Goal: Task Accomplishment & Management: Use online tool/utility

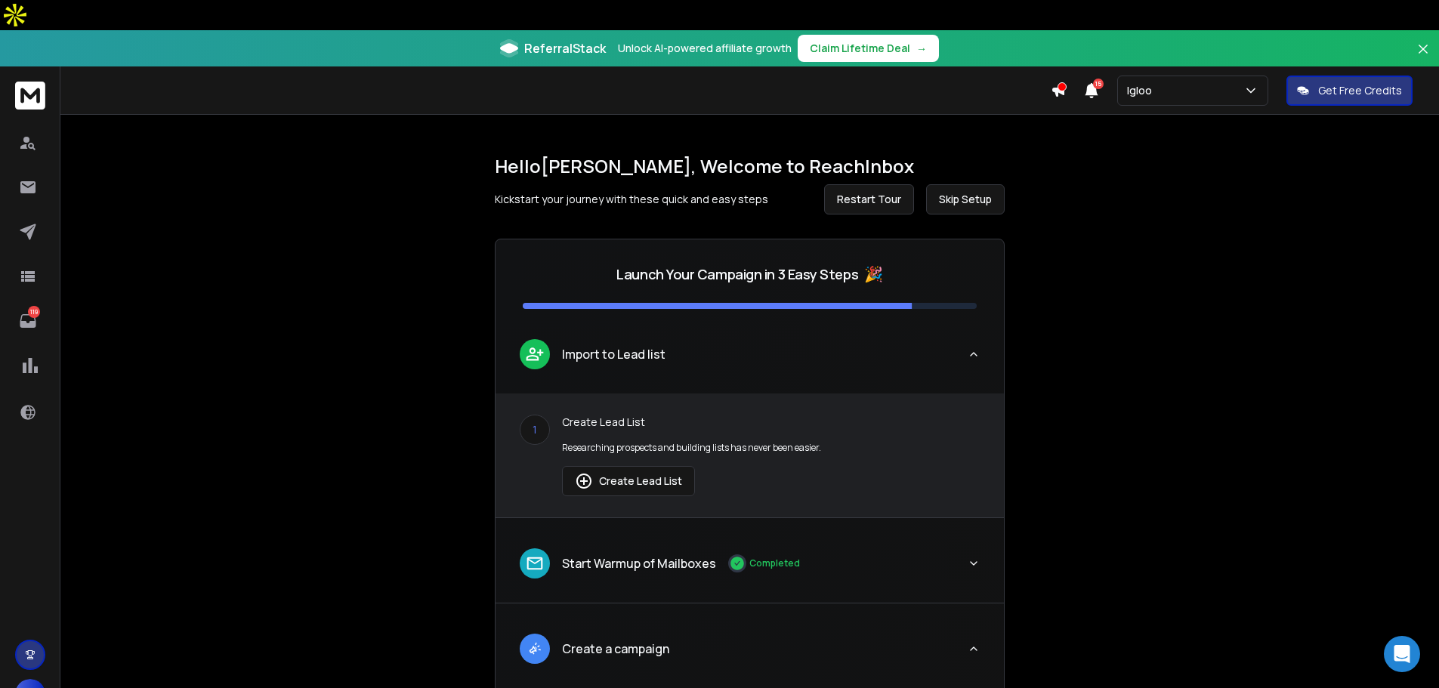
click at [1190, 78] on div "15 Igloo Get Free Credits" at bounding box center [719, 90] width 1439 height 48
click at [32, 224] on icon at bounding box center [28, 232] width 16 height 16
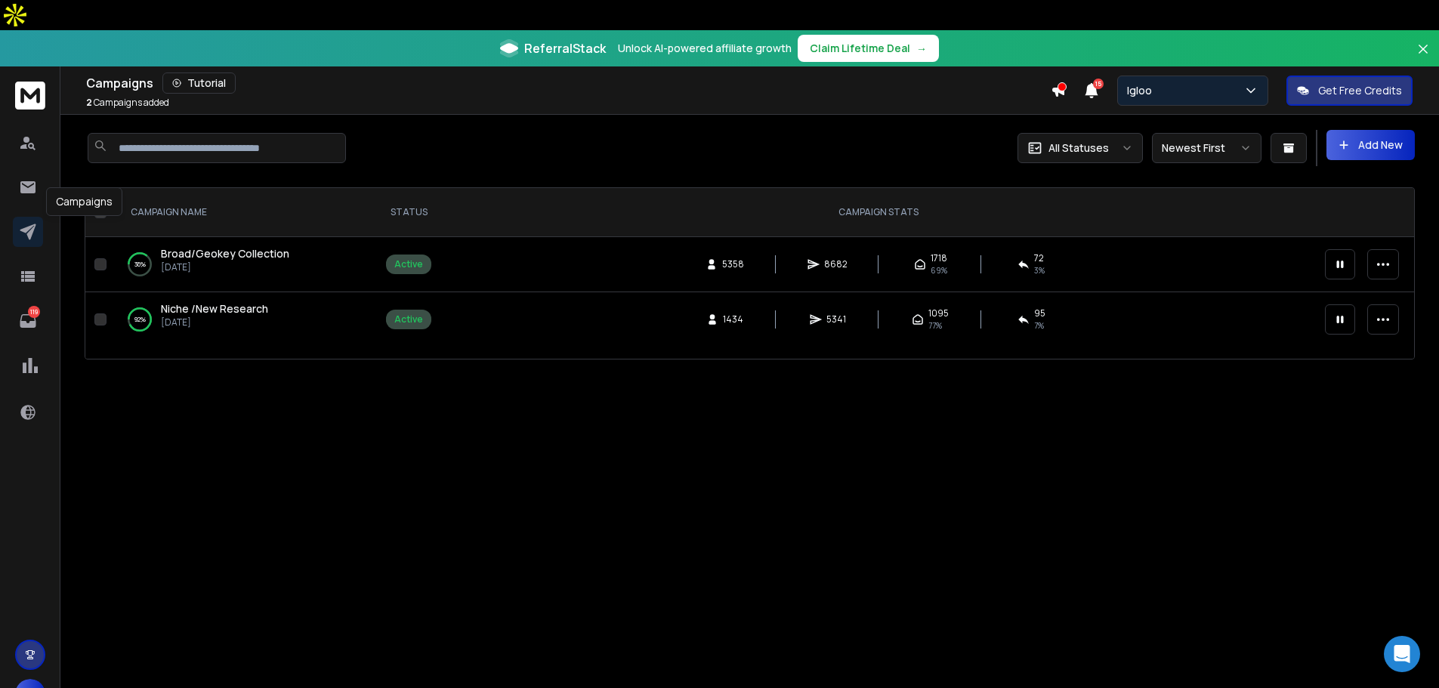
click at [1174, 83] on div "Igloo" at bounding box center [1192, 90] width 131 height 15
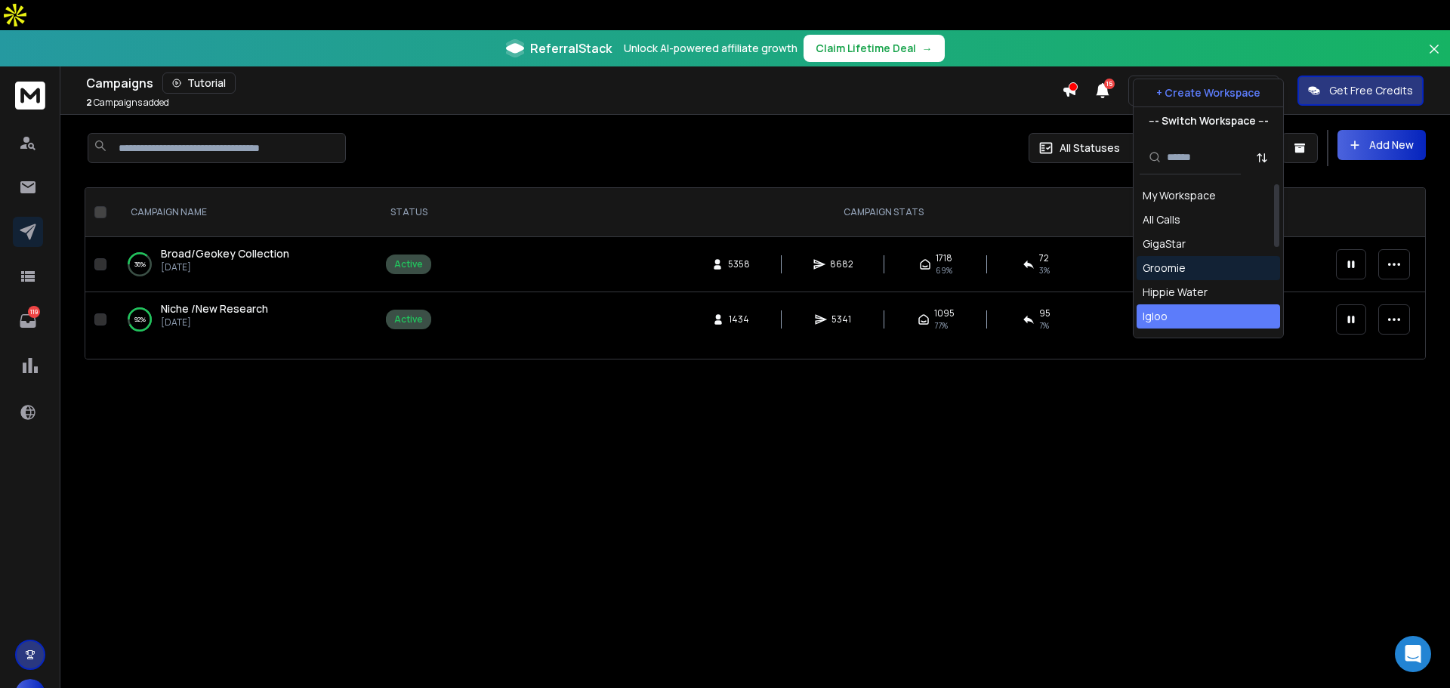
click at [1224, 267] on div "Groomie" at bounding box center [1208, 268] width 143 height 24
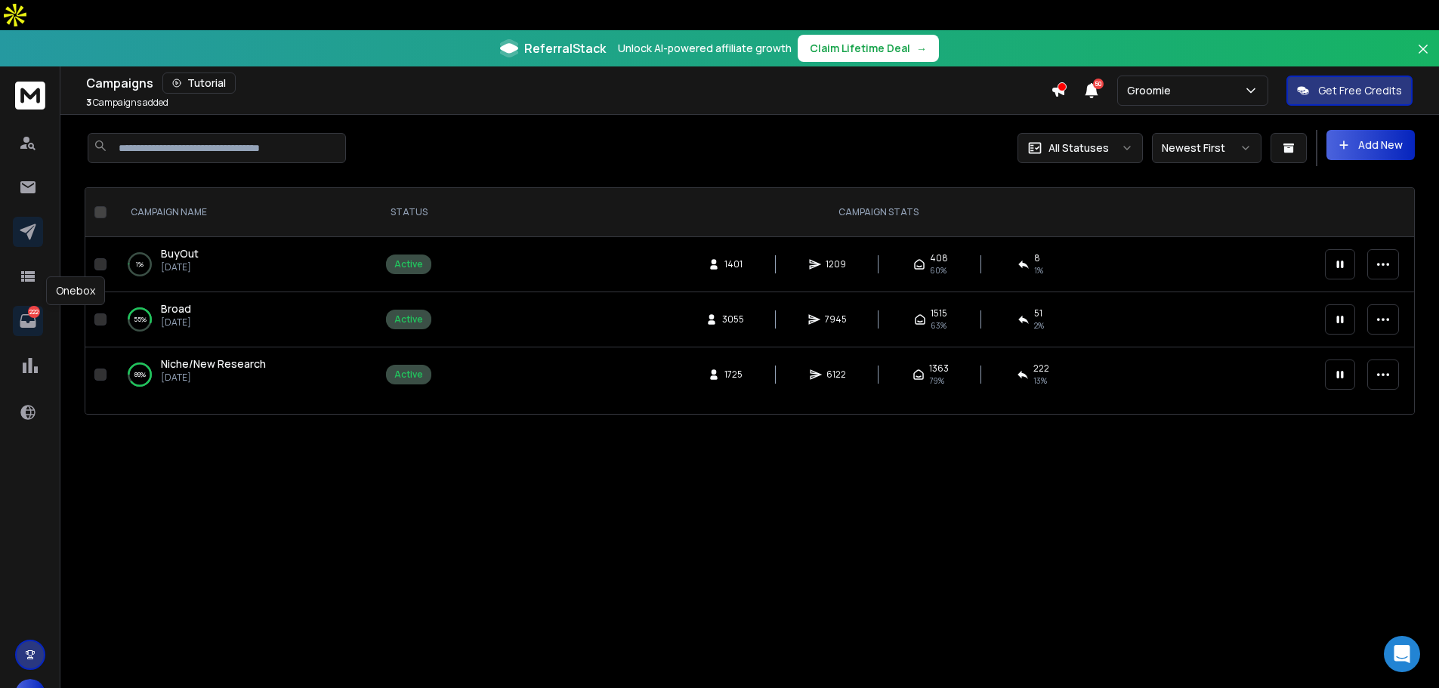
click at [35, 306] on p "222" at bounding box center [34, 312] width 12 height 12
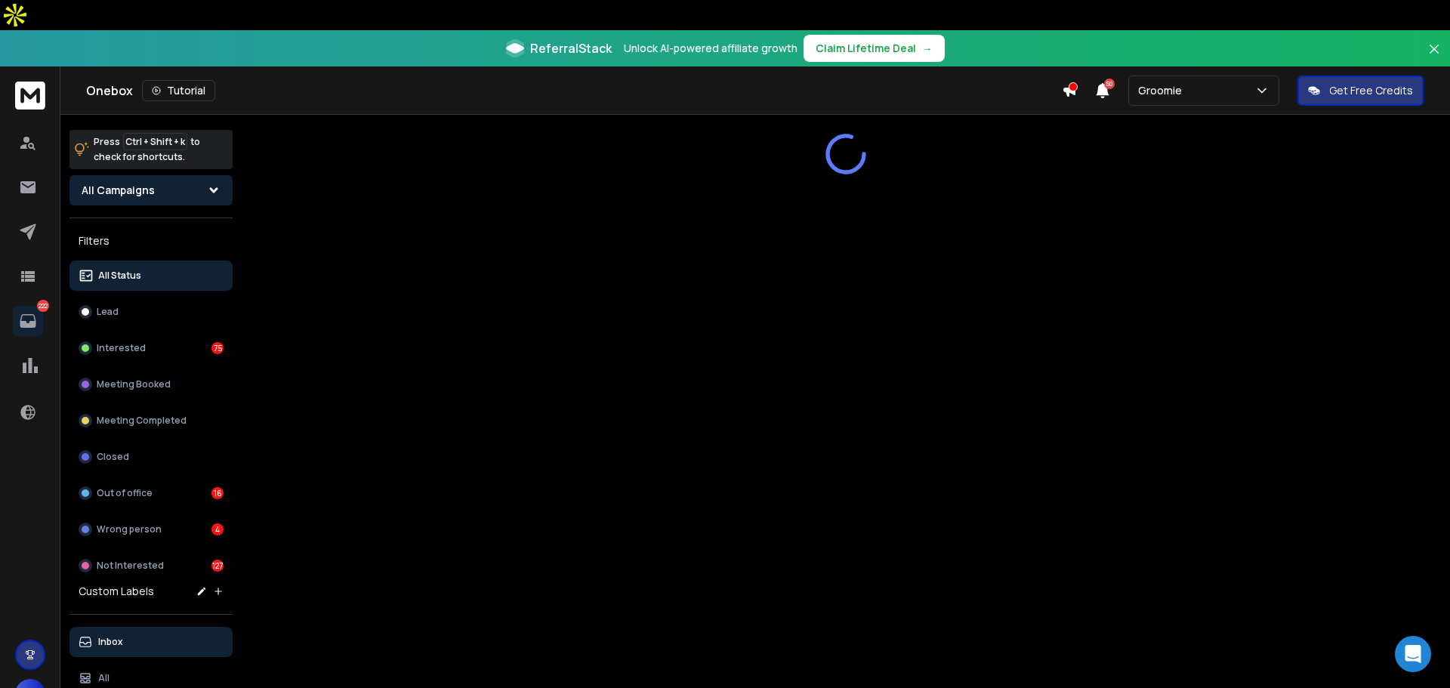
click at [190, 175] on button "All Campaigns" at bounding box center [150, 190] width 163 height 30
click at [198, 175] on button "All Campaigns" at bounding box center [150, 190] width 163 height 30
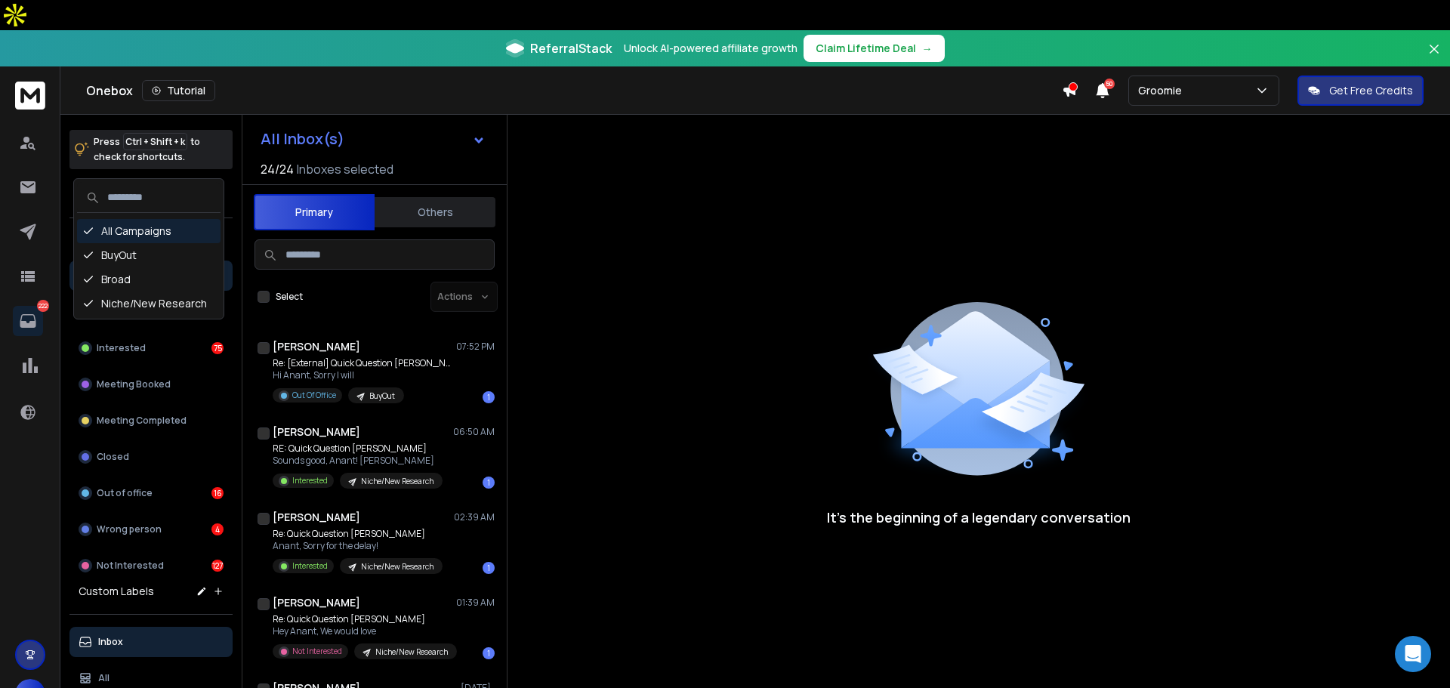
click at [140, 233] on div "All Campaigns" at bounding box center [148, 231] width 143 height 24
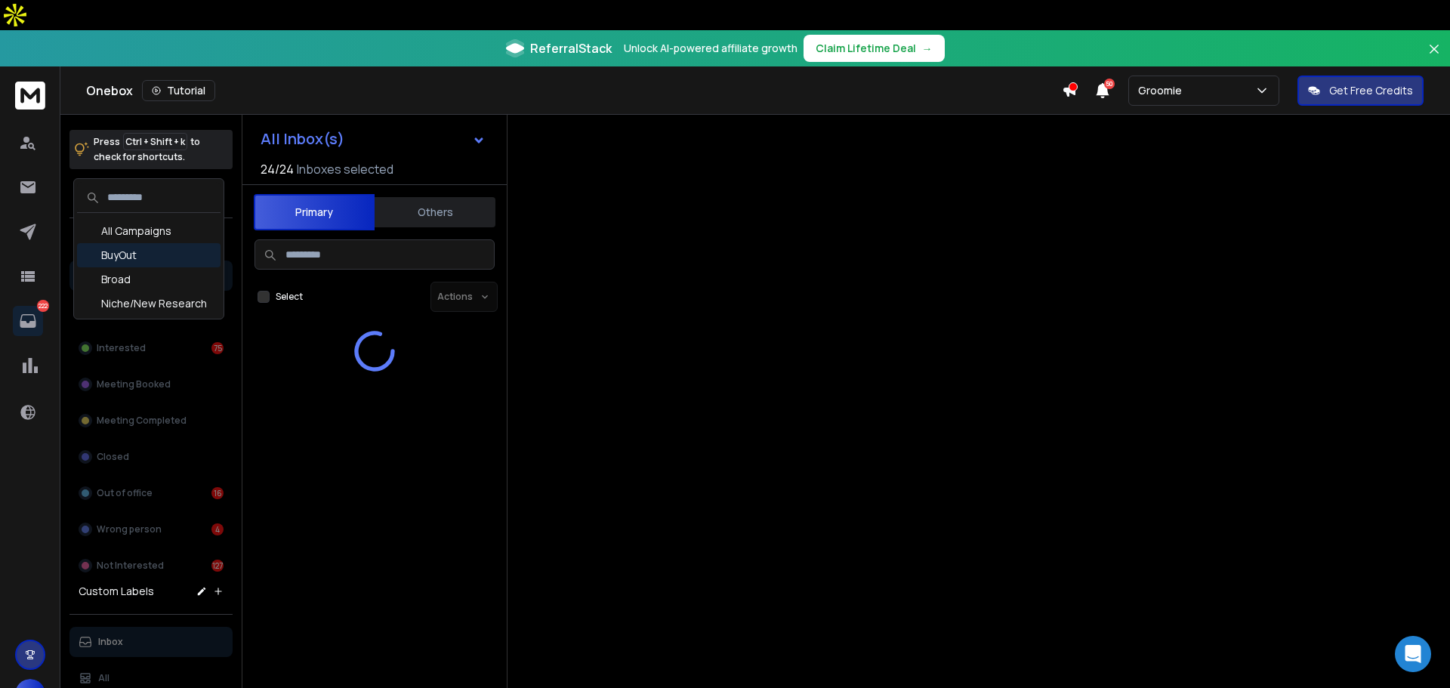
click at [131, 256] on div "BuyOut" at bounding box center [148, 255] width 143 height 24
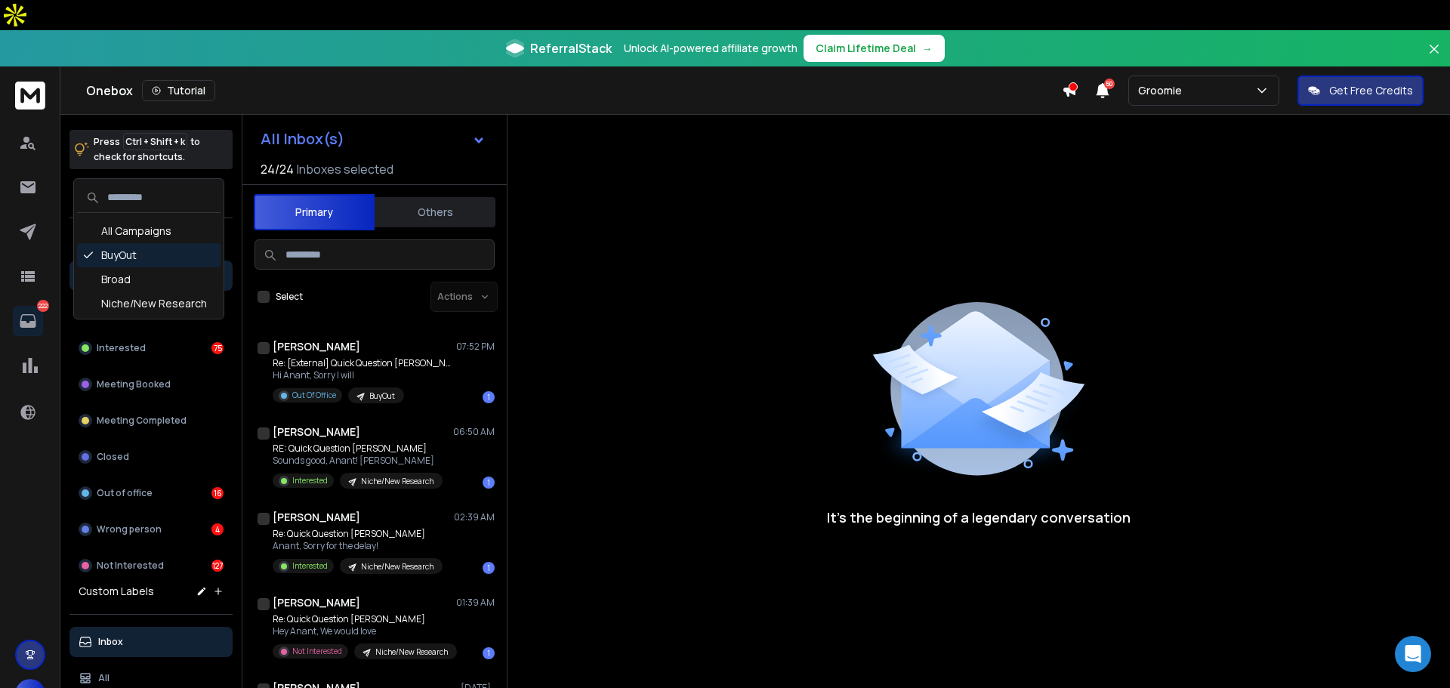
click at [165, 255] on div "BuyOut" at bounding box center [148, 255] width 143 height 24
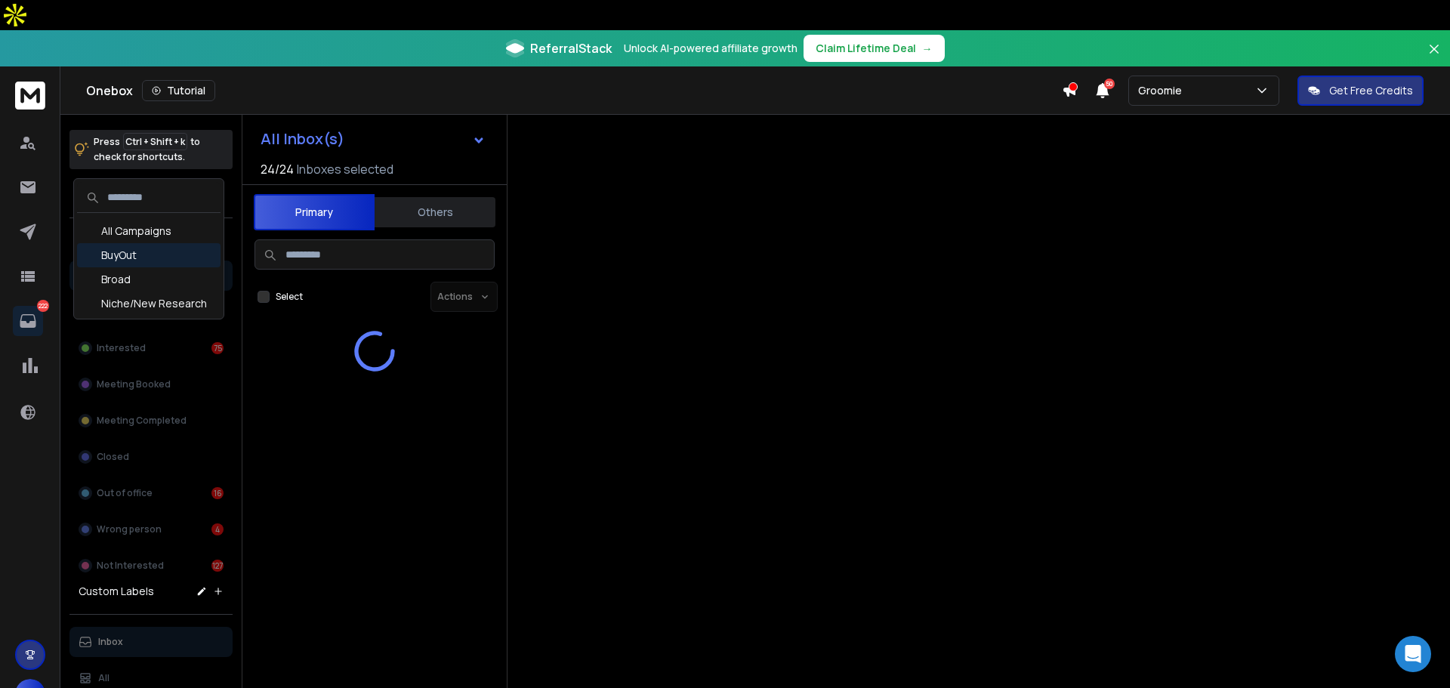
click at [165, 255] on div "BuyOut" at bounding box center [148, 255] width 143 height 24
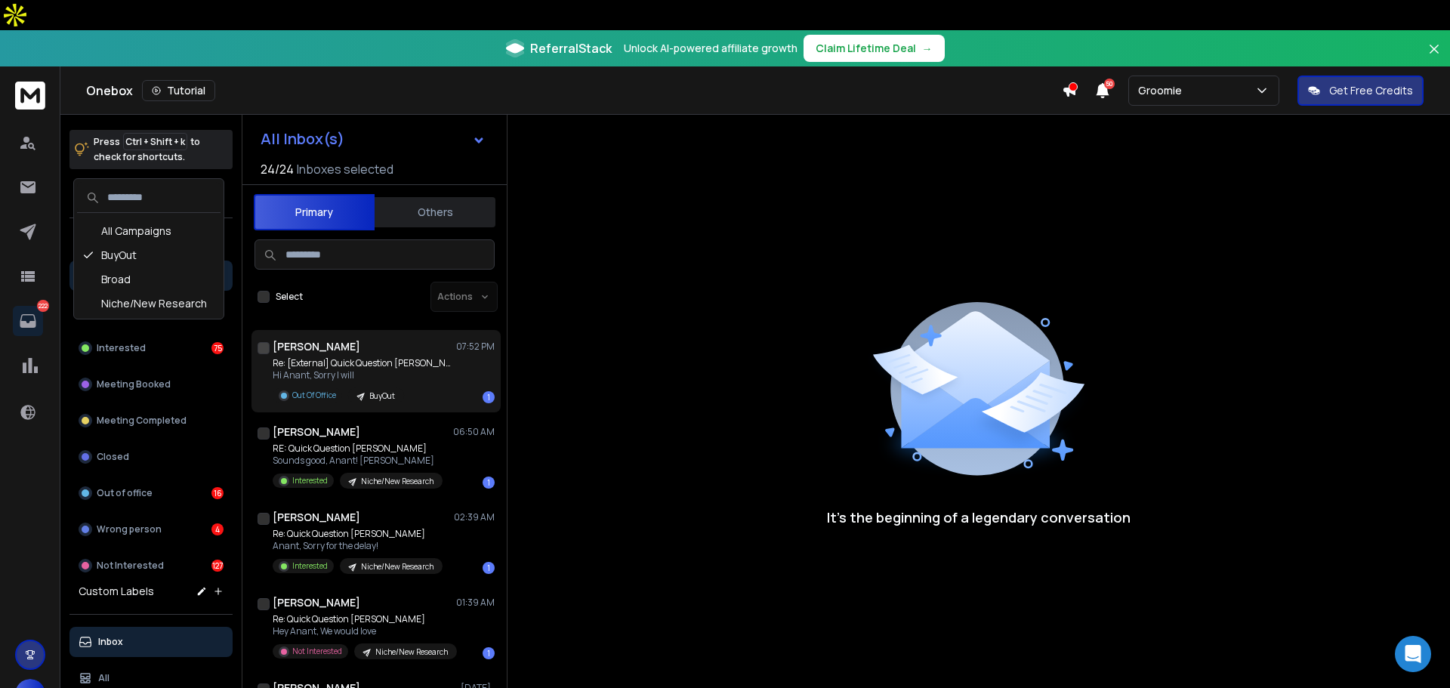
click at [411, 339] on div "Christian Chopra 07:52 PM" at bounding box center [384, 346] width 222 height 15
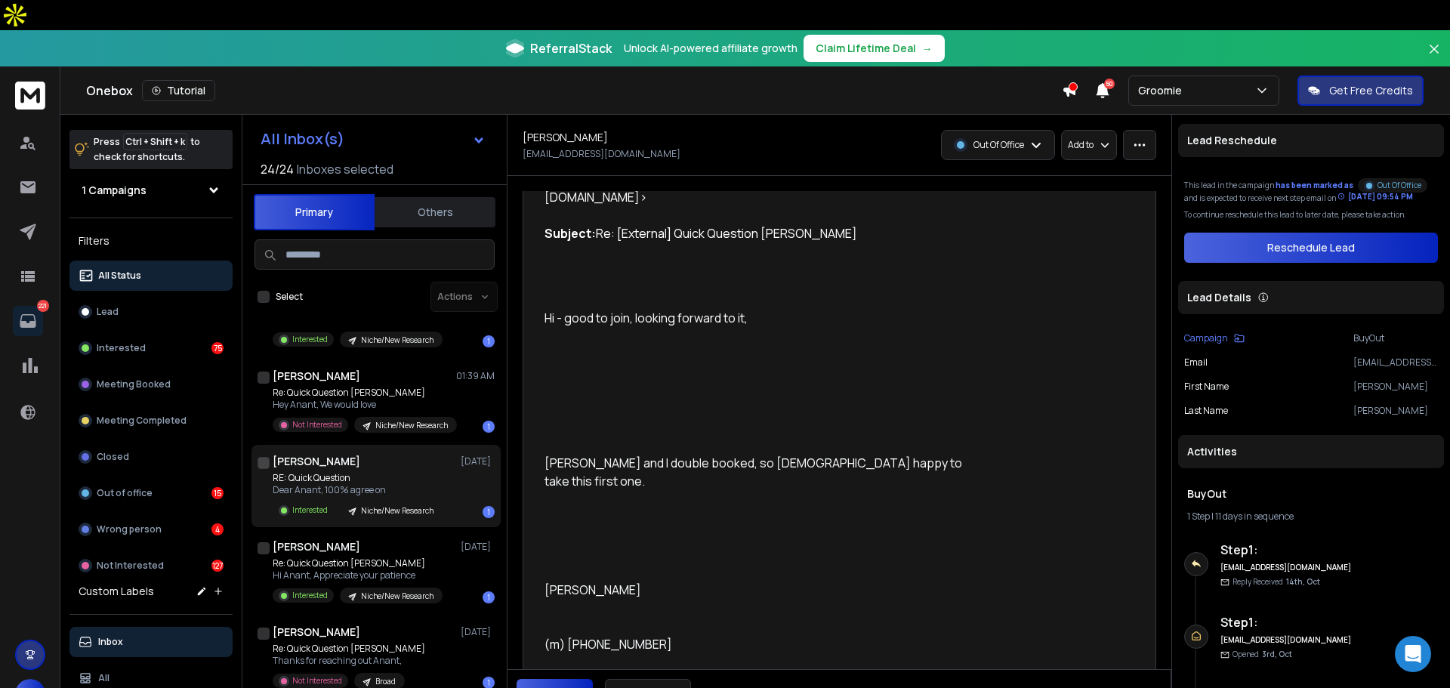
scroll to position [302, 0]
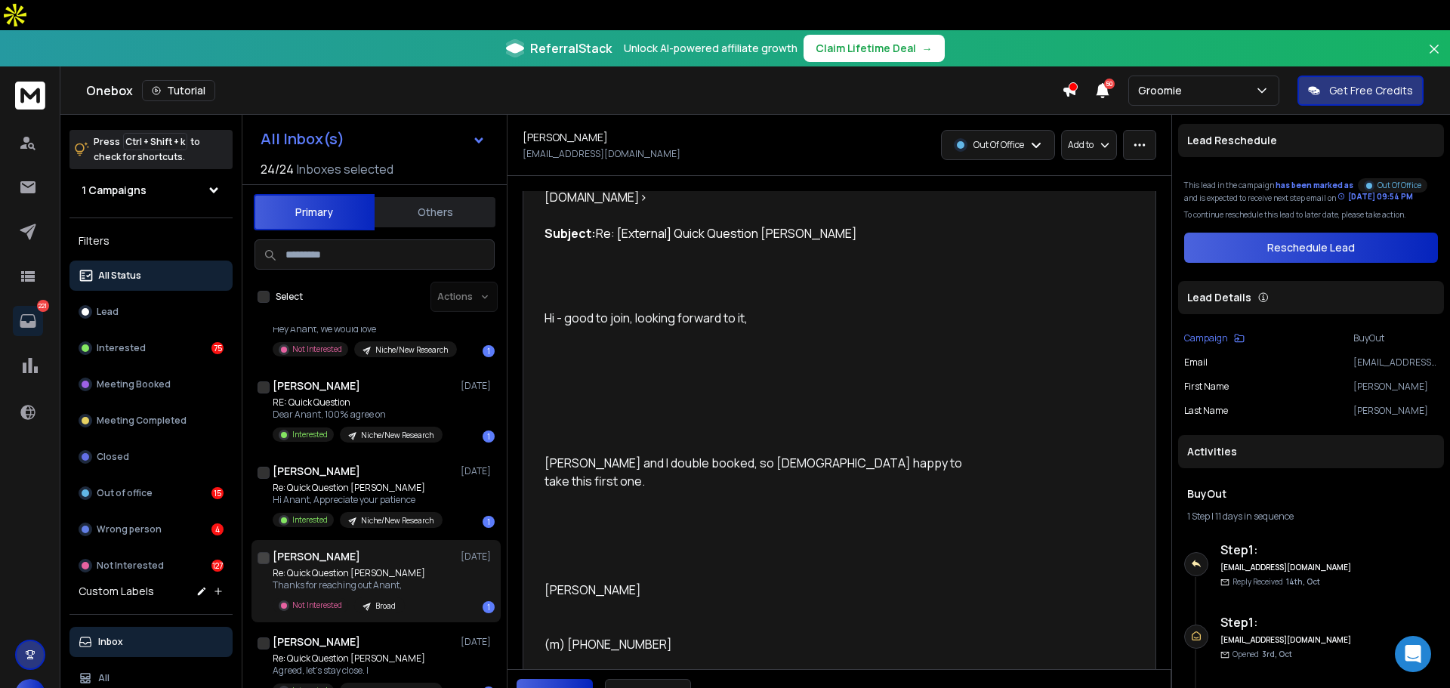
click at [447, 567] on div "Re: Quick Question Tomás Thanks for reaching out Anant, Not Interested Broad 1" at bounding box center [384, 590] width 222 height 46
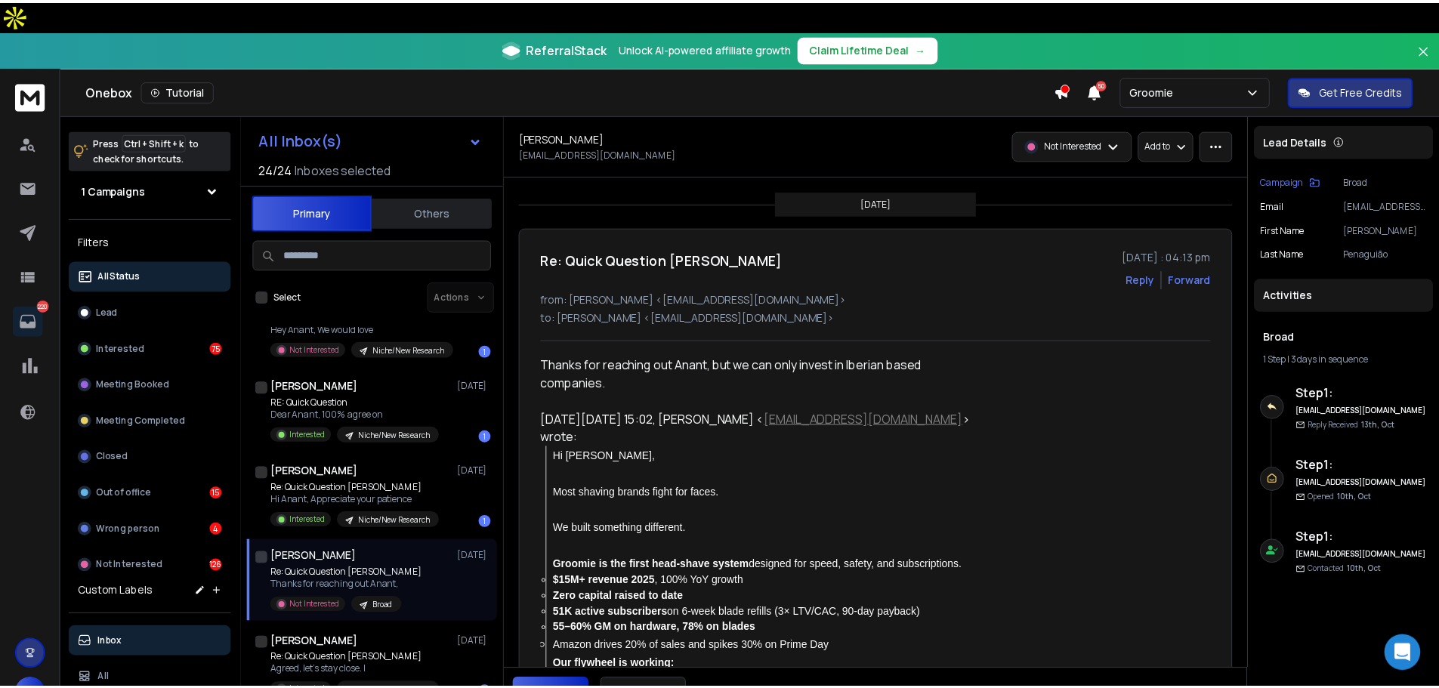
scroll to position [0, 0]
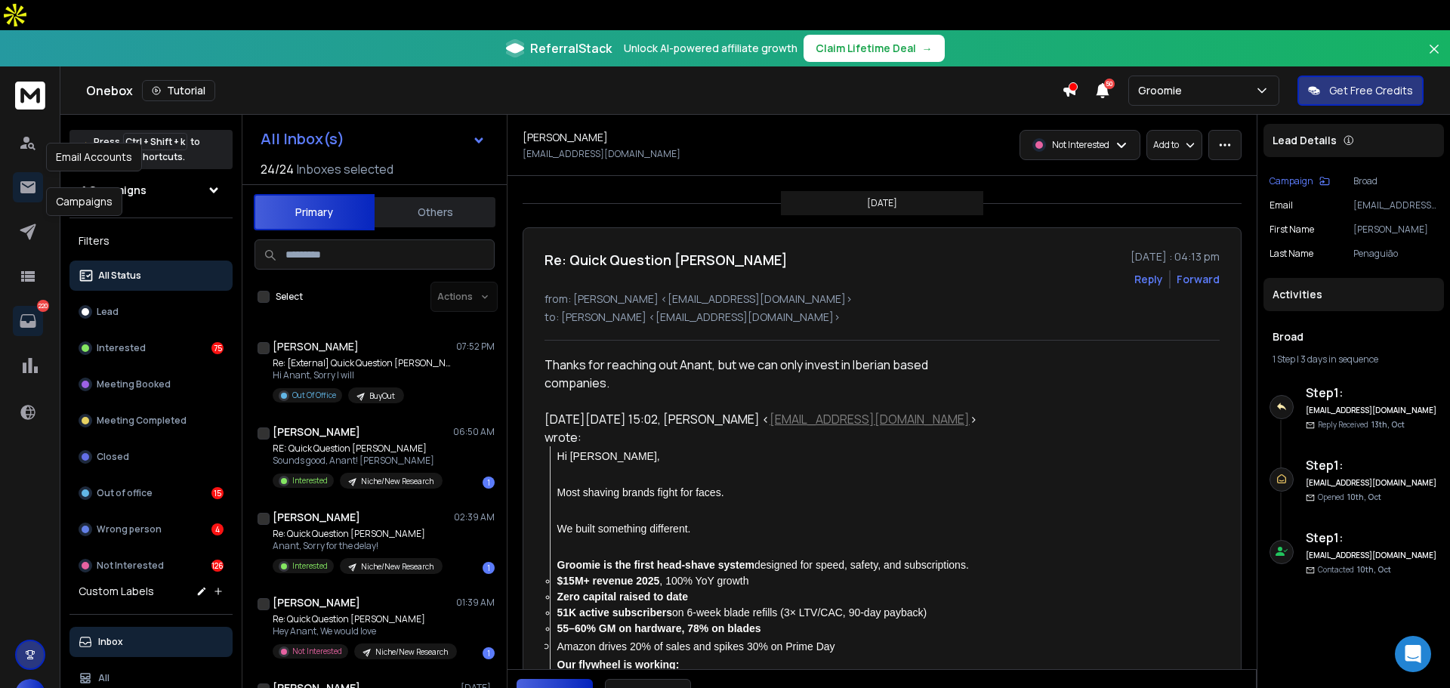
click at [23, 181] on icon at bounding box center [27, 187] width 15 height 12
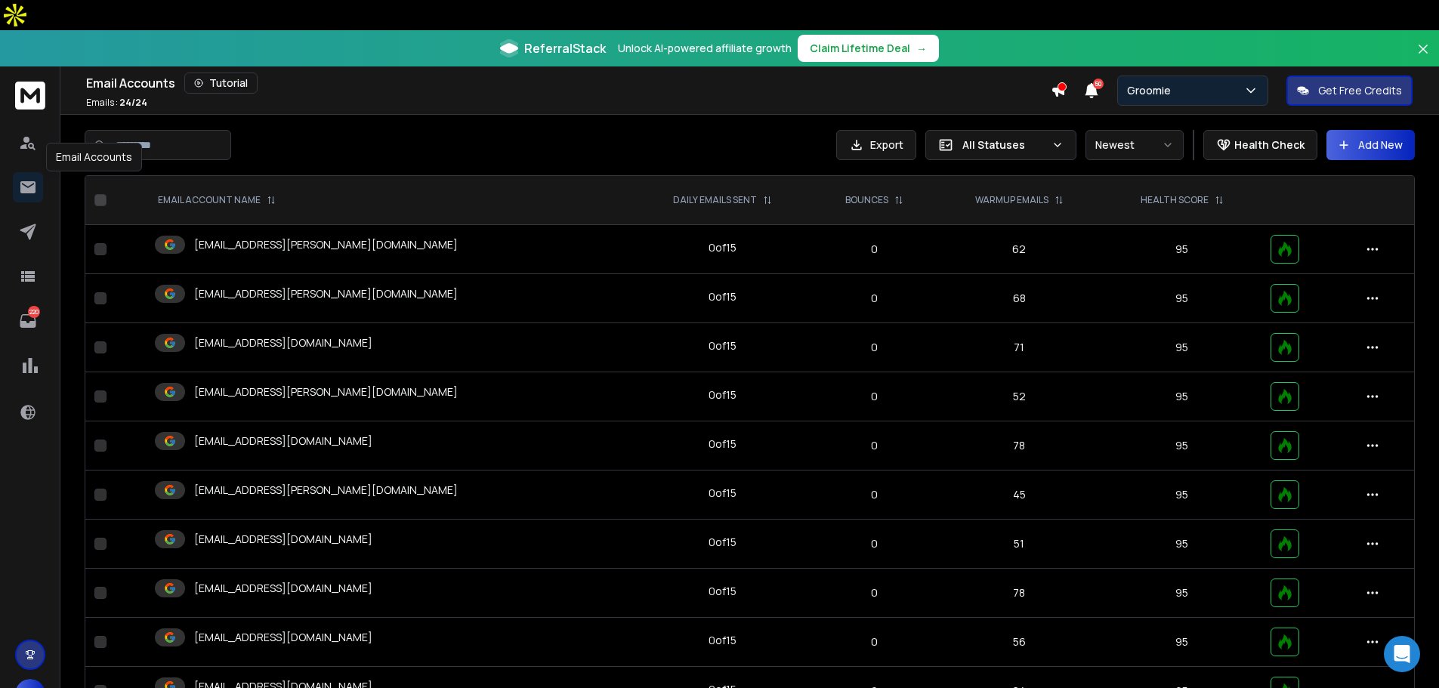
click at [1187, 83] on div "Groomie" at bounding box center [1192, 90] width 131 height 15
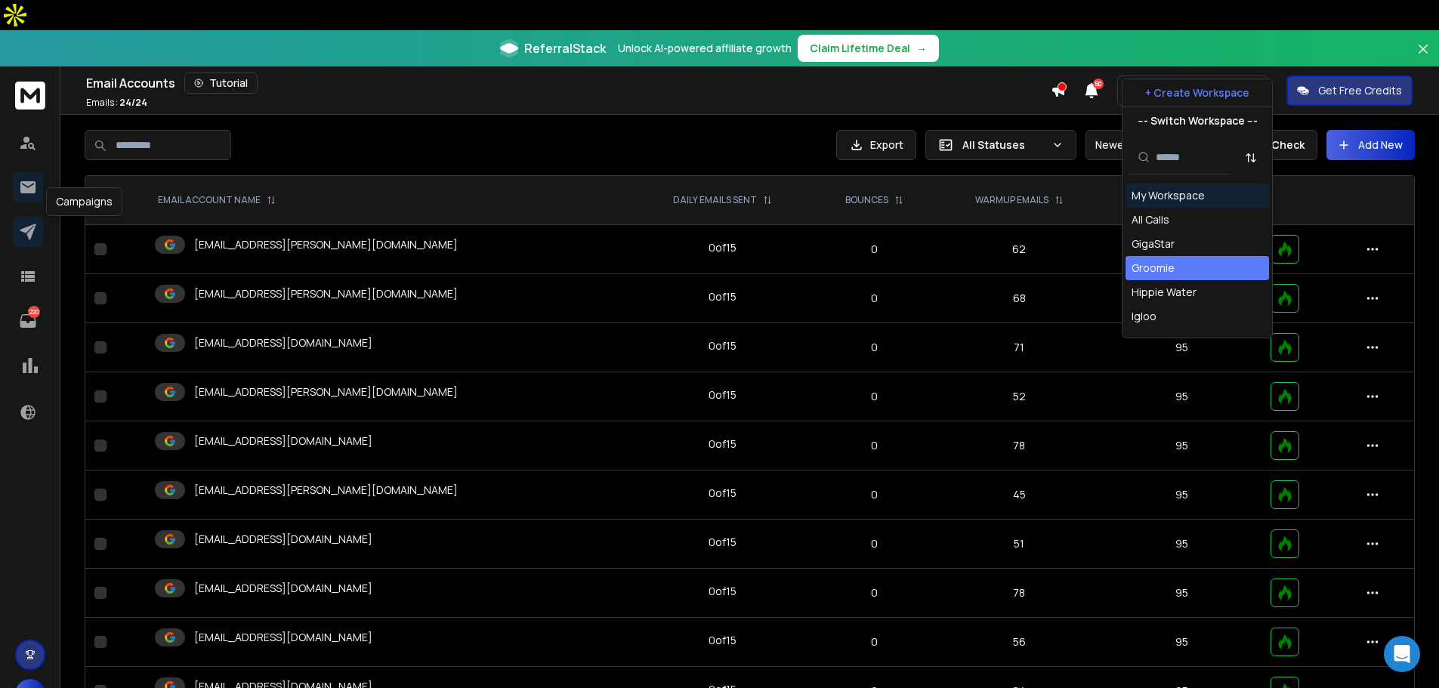
click at [35, 217] on link at bounding box center [28, 232] width 30 height 30
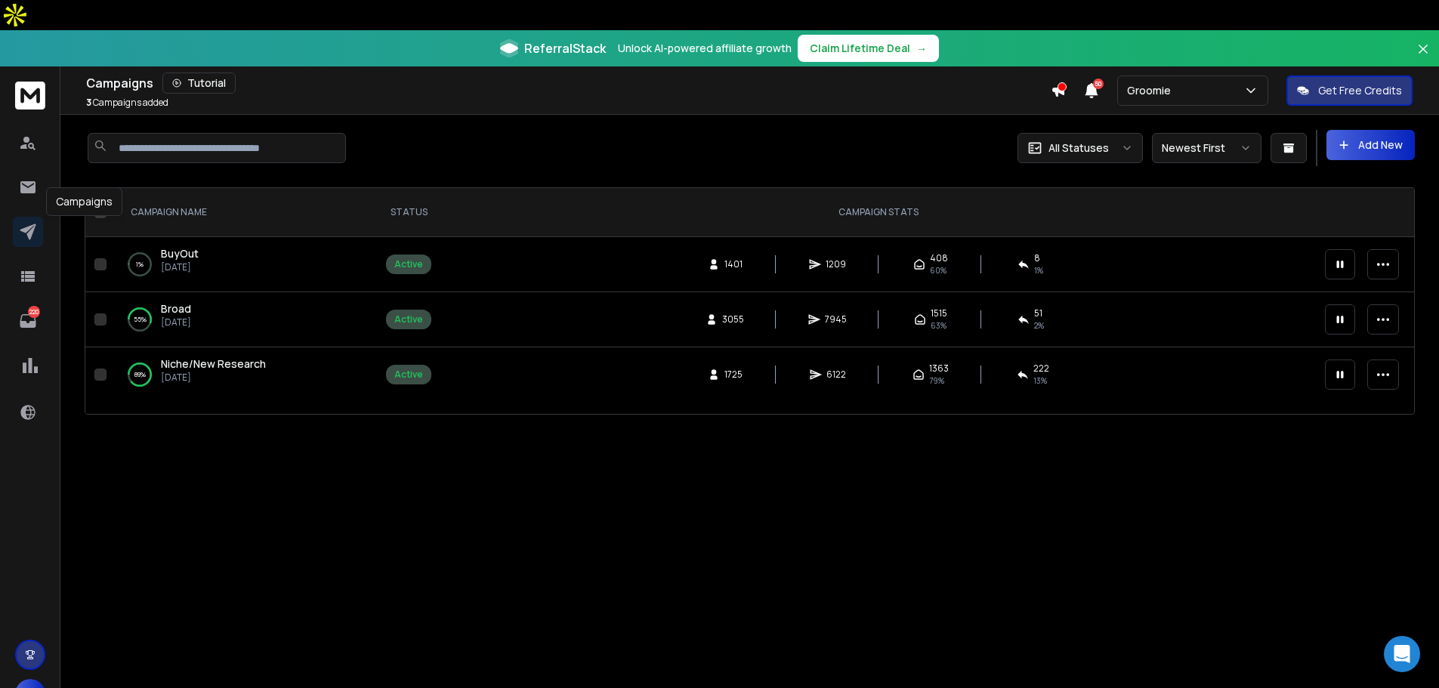
click at [28, 224] on icon at bounding box center [28, 232] width 16 height 16
click at [37, 172] on link at bounding box center [28, 187] width 30 height 30
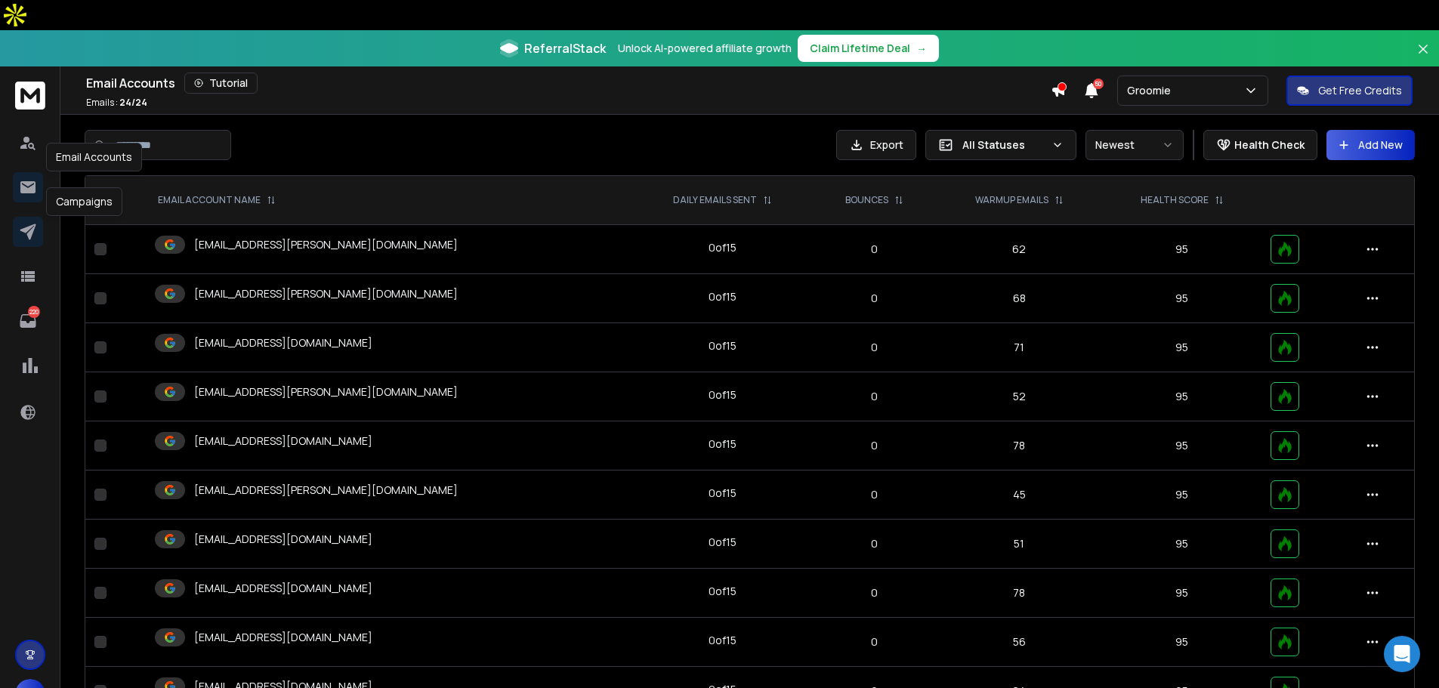
click at [32, 223] on icon at bounding box center [28, 232] width 18 height 18
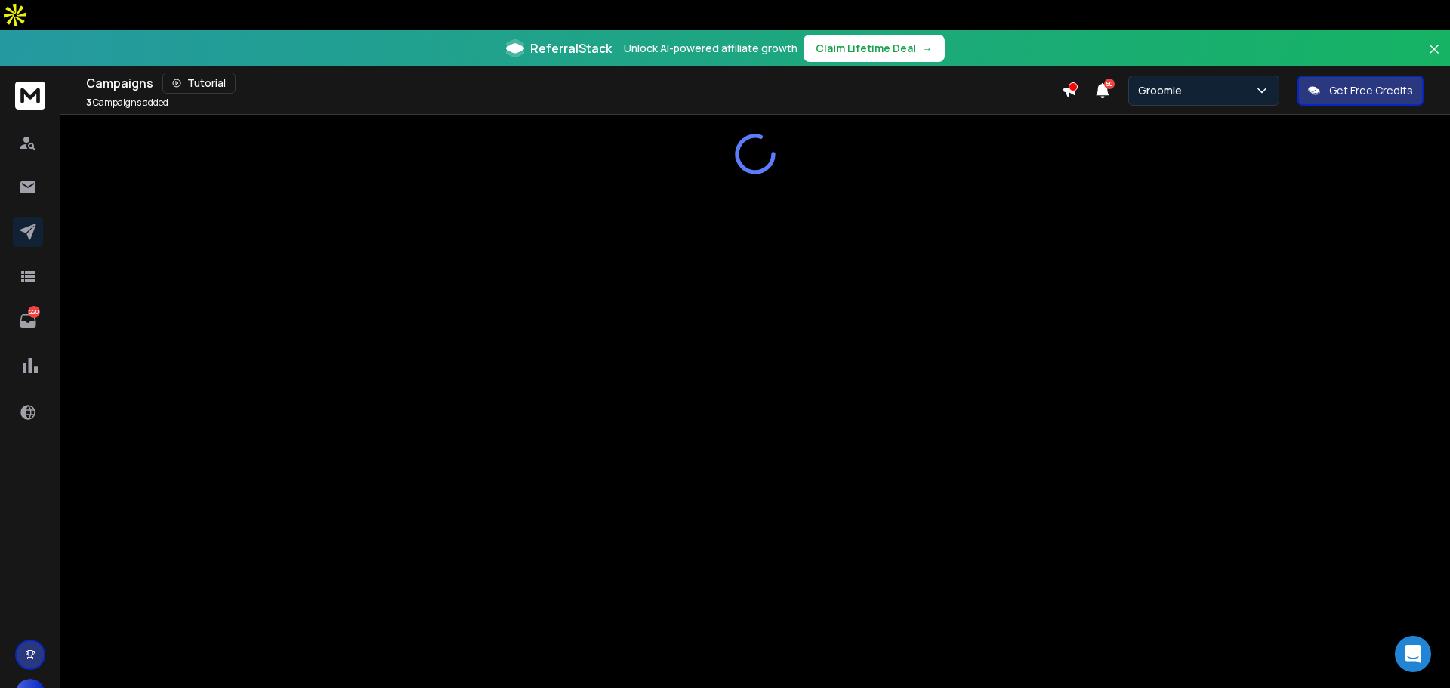
click at [1205, 83] on div "Groomie" at bounding box center [1203, 90] width 131 height 15
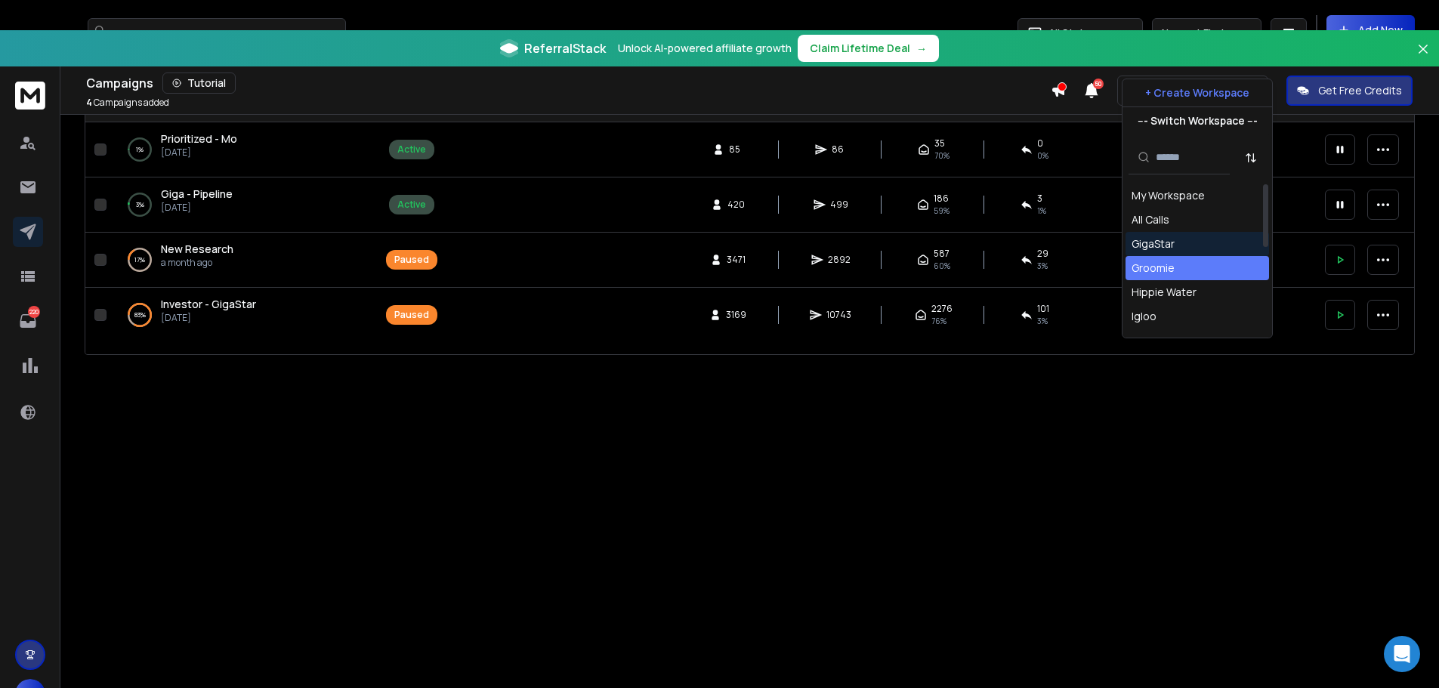
click at [1157, 243] on div "GigaStar" at bounding box center [1152, 243] width 43 height 15
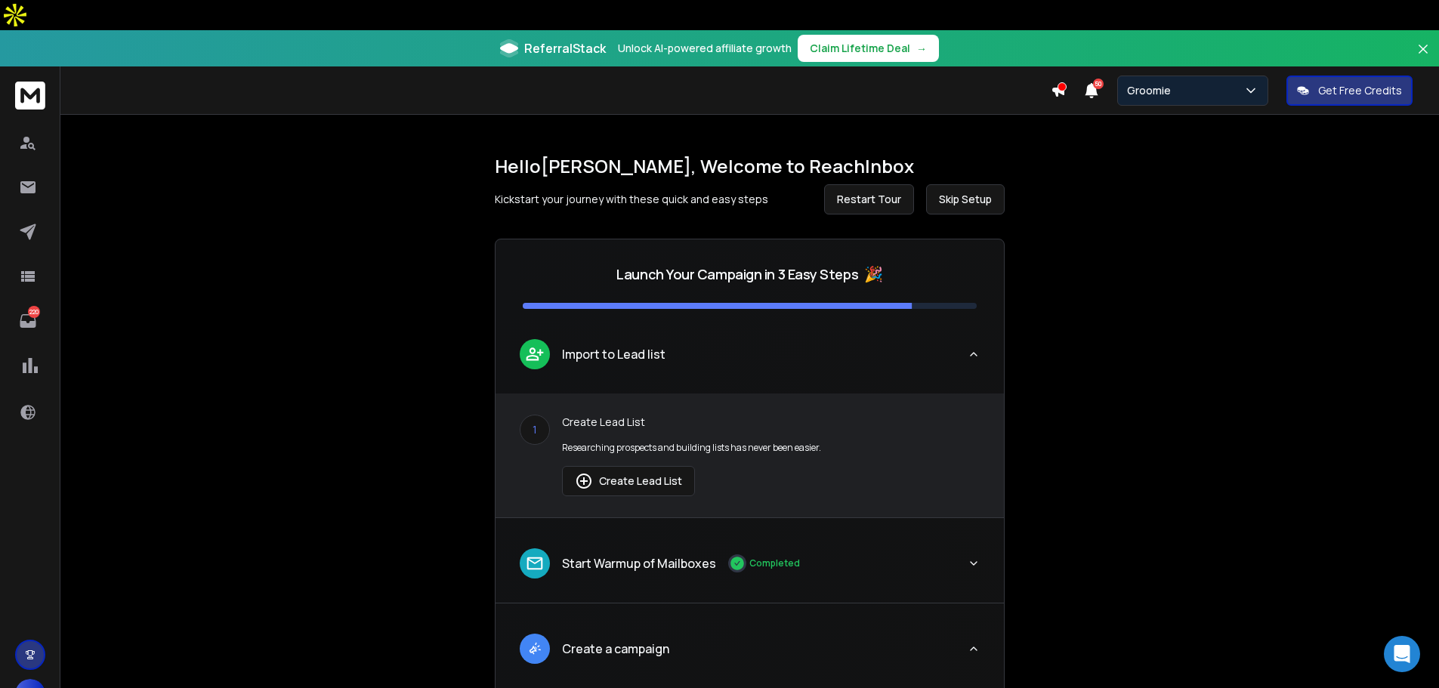
click at [1174, 76] on button "Groomie" at bounding box center [1192, 91] width 151 height 30
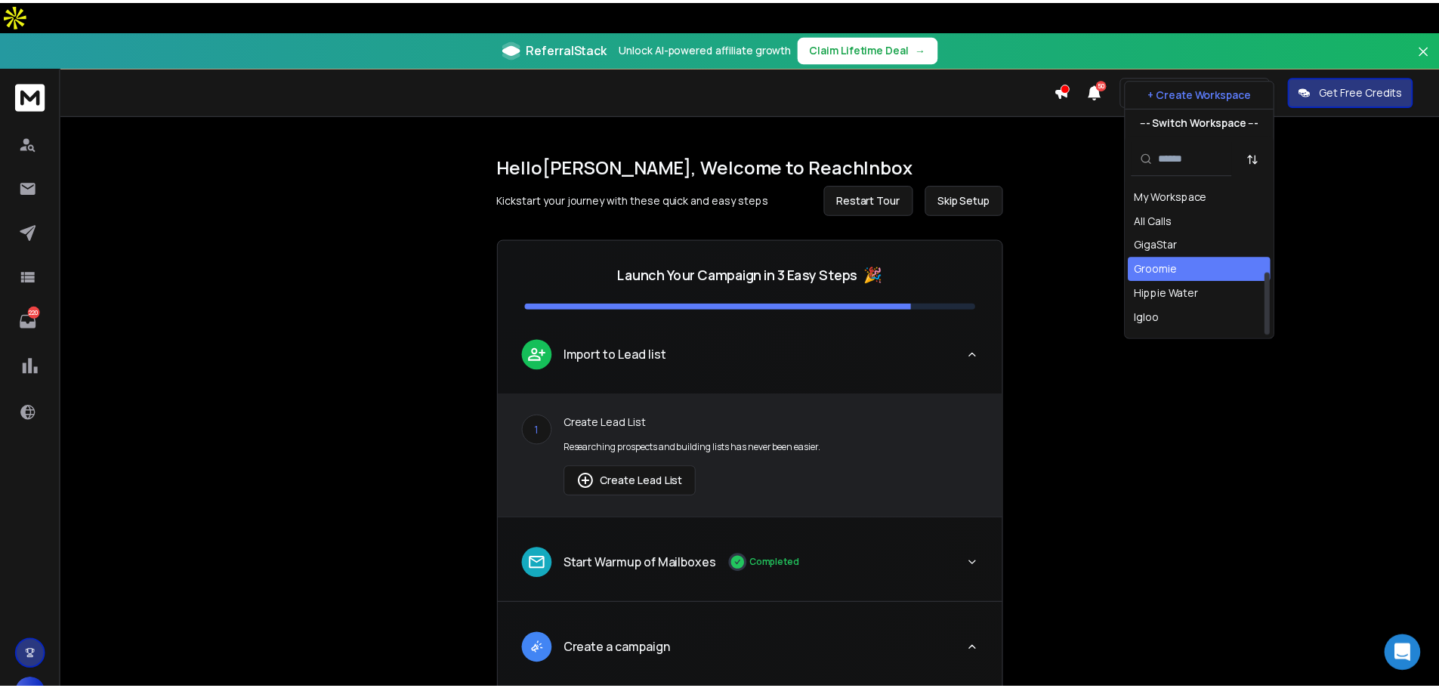
scroll to position [211, 0]
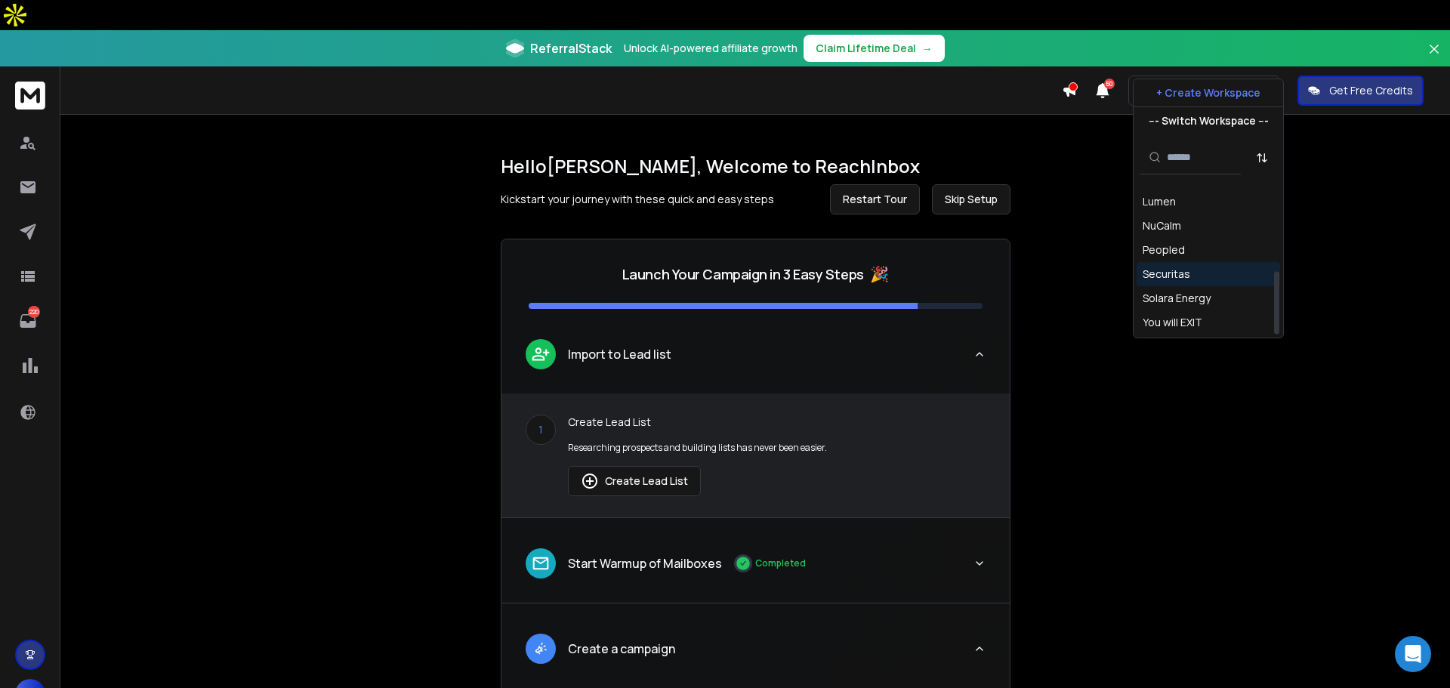
click at [1214, 274] on div "Securitas" at bounding box center [1208, 274] width 143 height 24
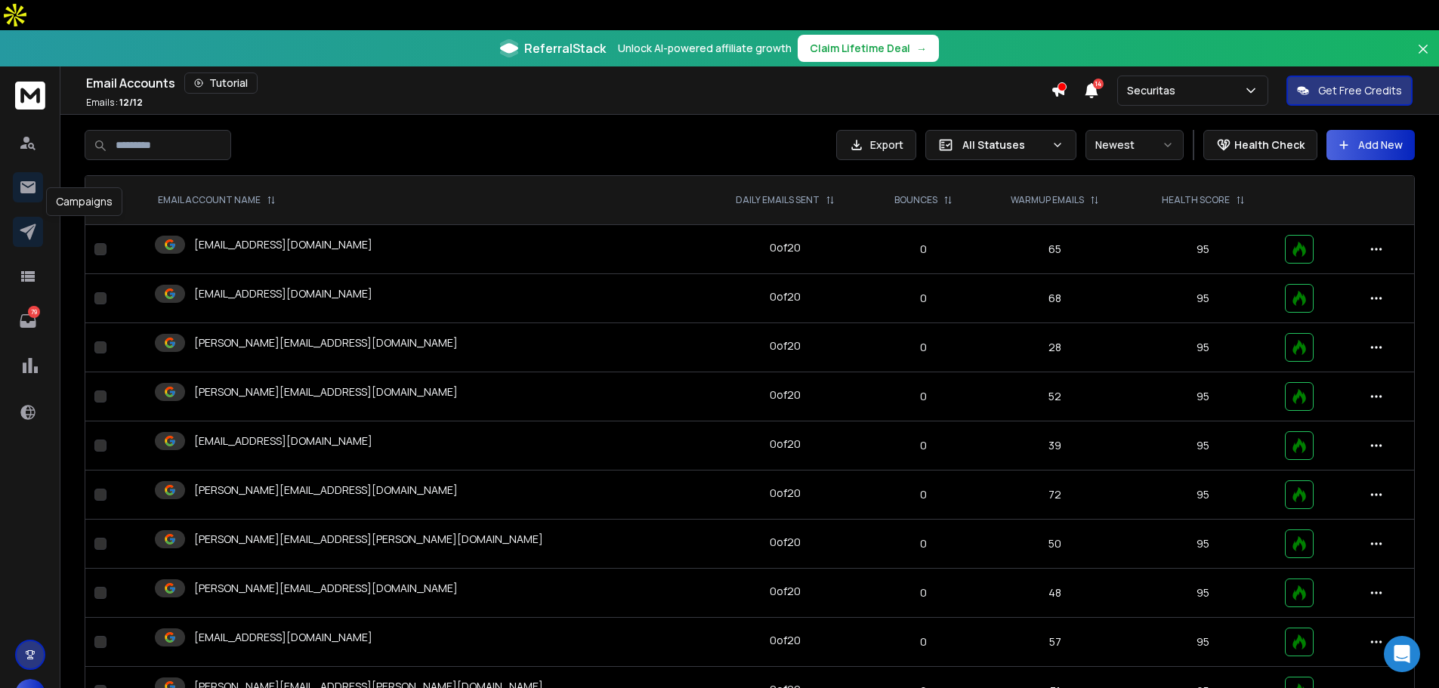
click at [23, 217] on link at bounding box center [28, 232] width 30 height 30
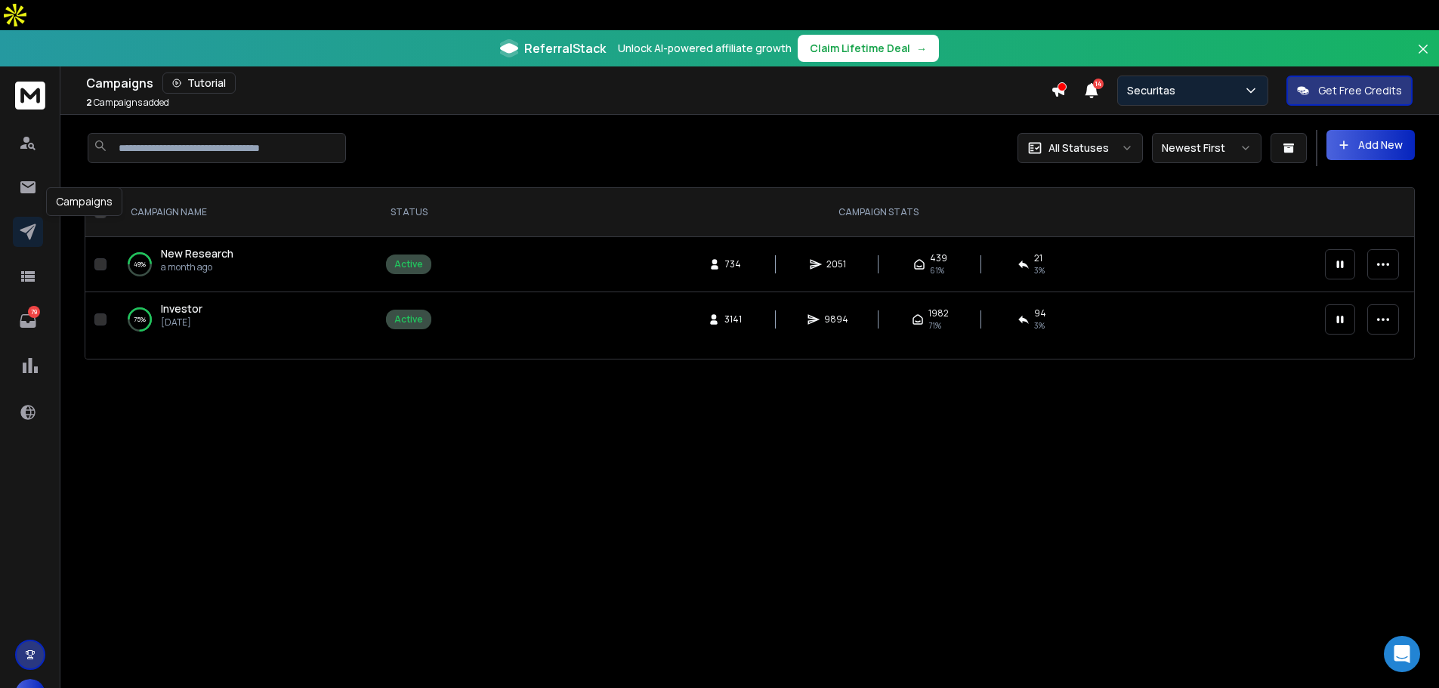
click at [1195, 83] on div "Securitas" at bounding box center [1192, 90] width 131 height 15
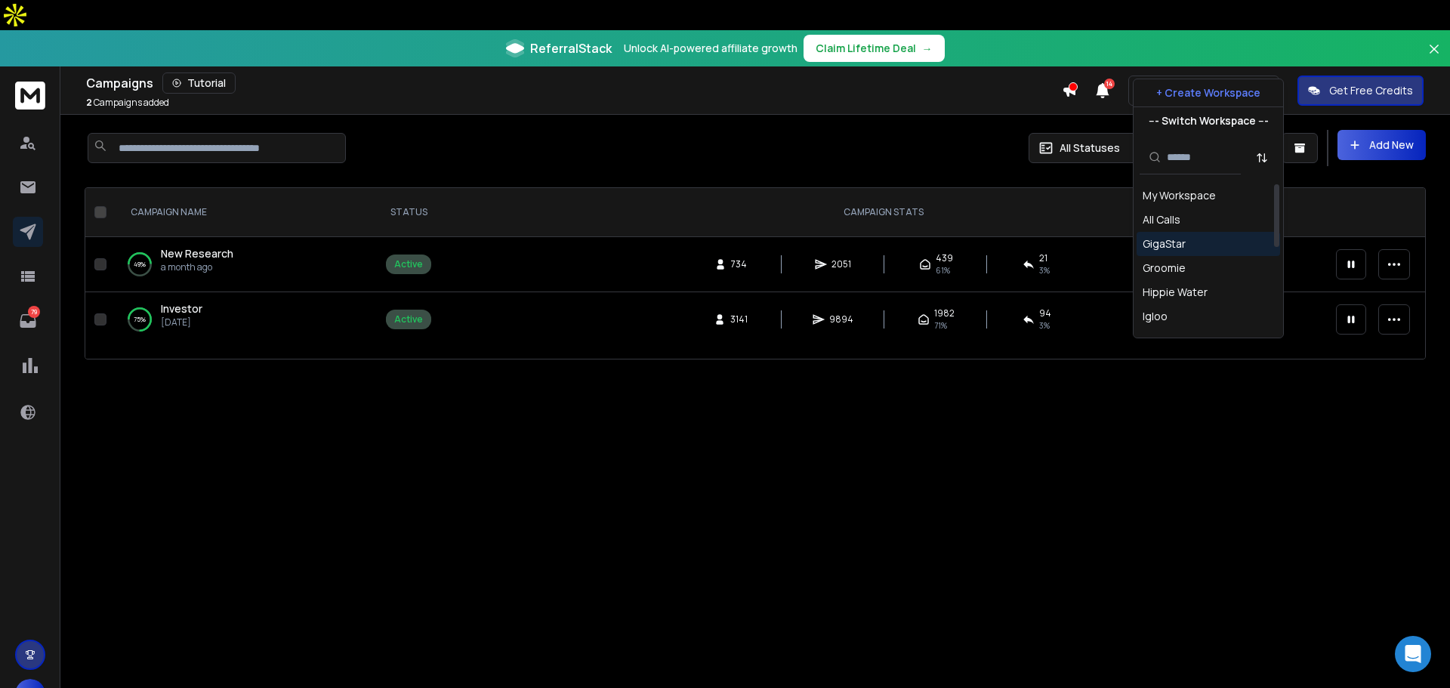
click at [1188, 245] on div "GigaStar" at bounding box center [1208, 244] width 143 height 24
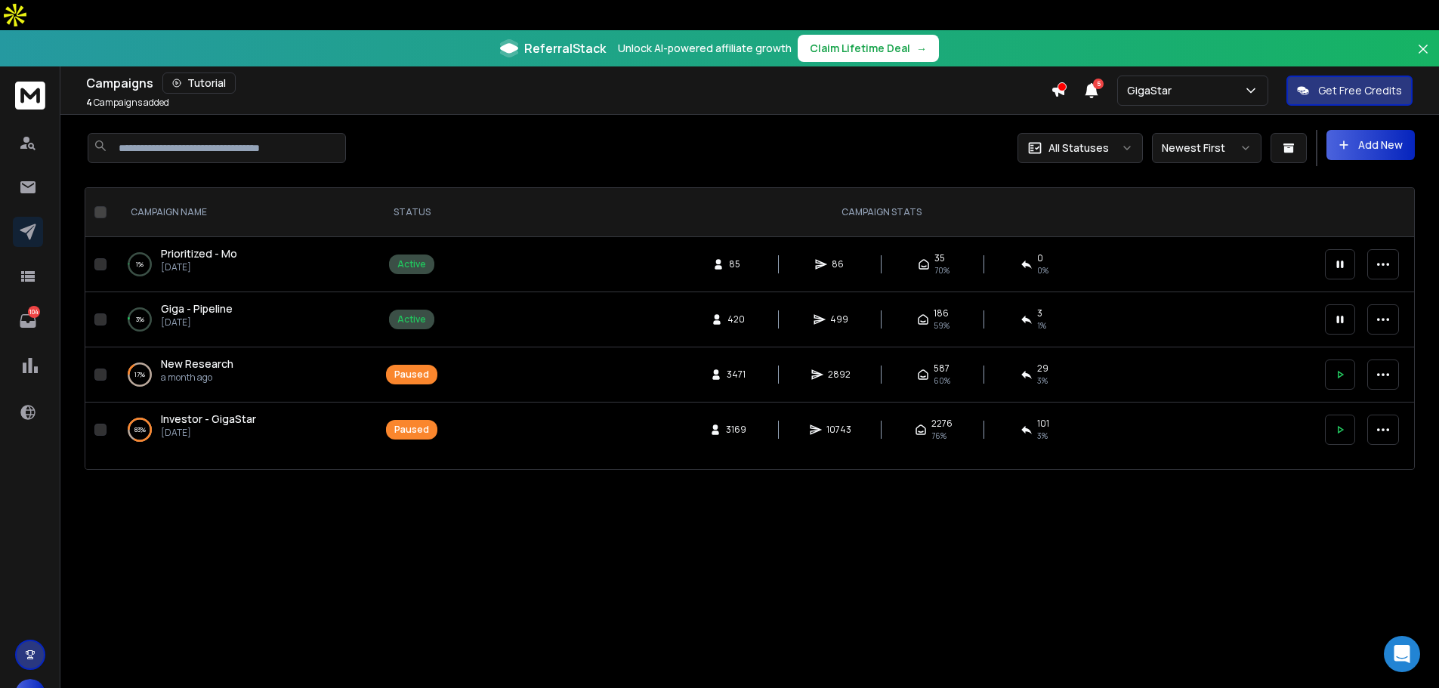
click at [532, 418] on div "3169 10743 2276 76 % 101 3 %" at bounding box center [880, 430] width 851 height 24
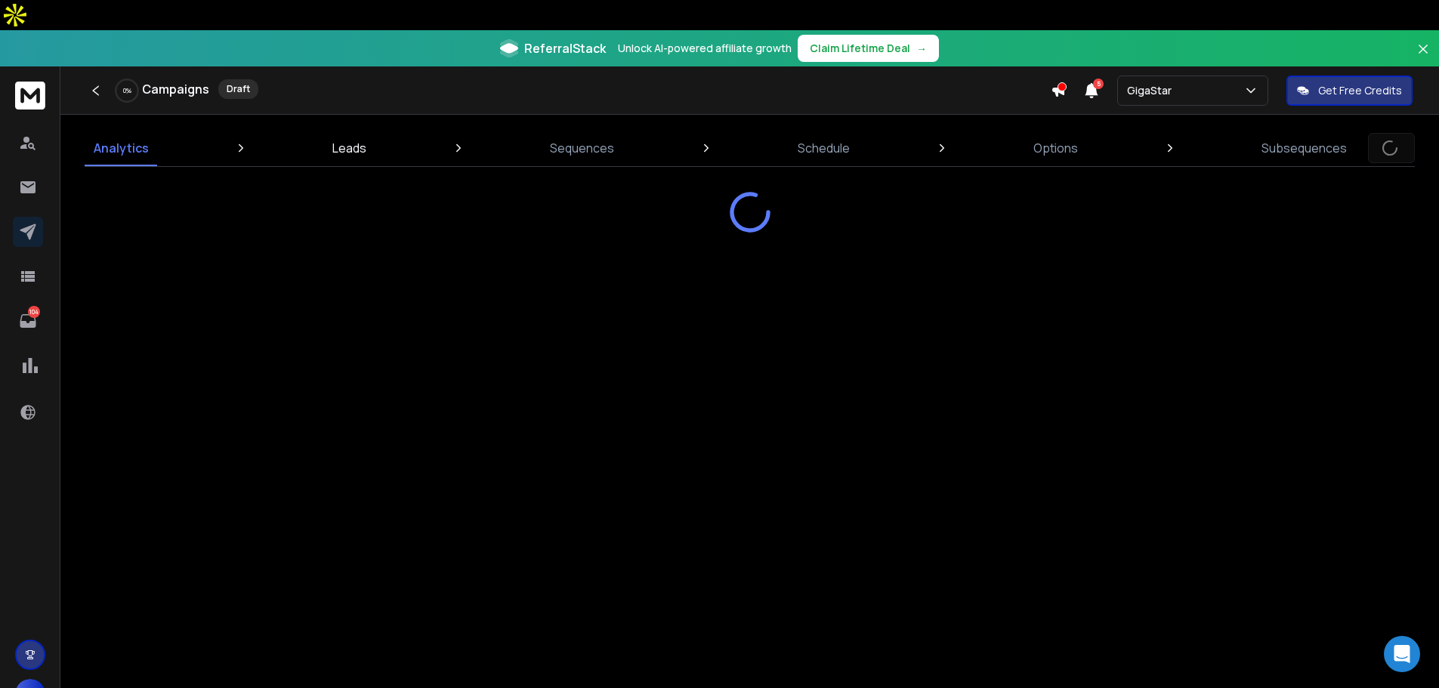
click at [366, 130] on link "Leads" at bounding box center [349, 148] width 52 height 36
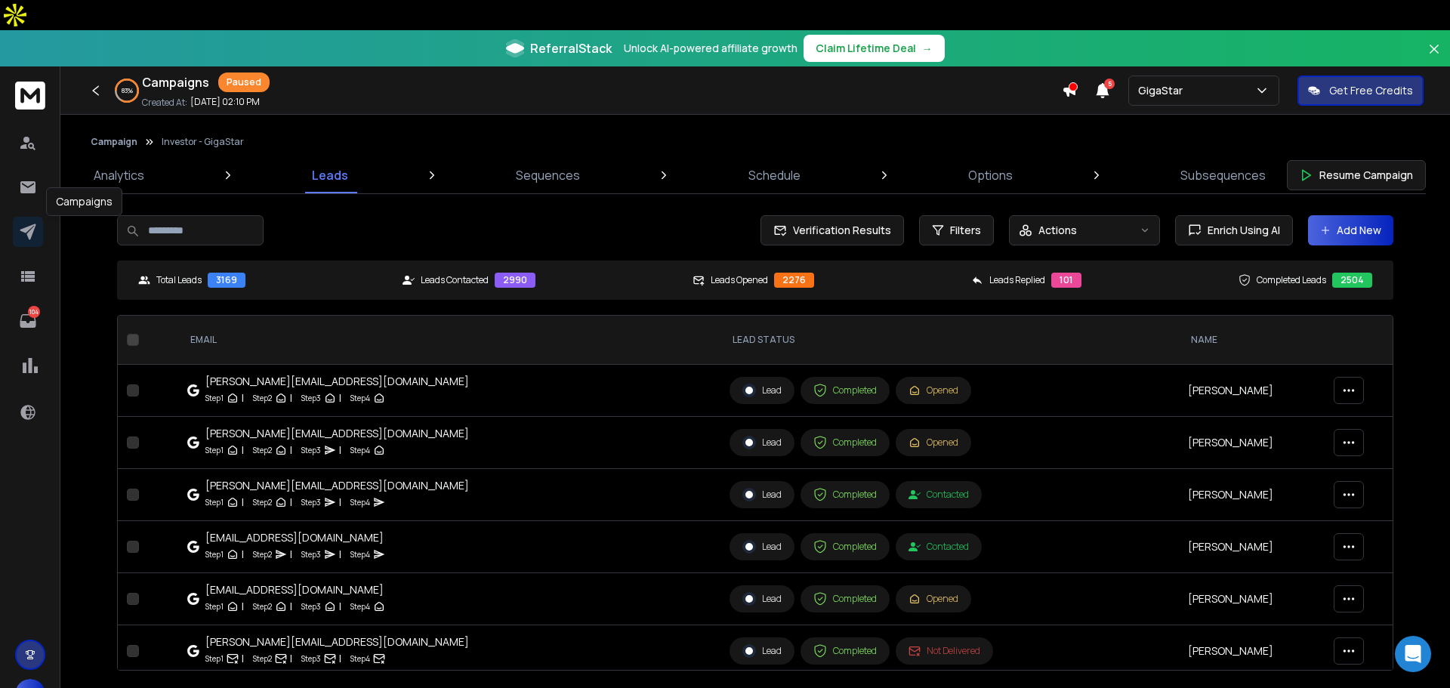
click at [23, 223] on icon at bounding box center [28, 232] width 18 height 18
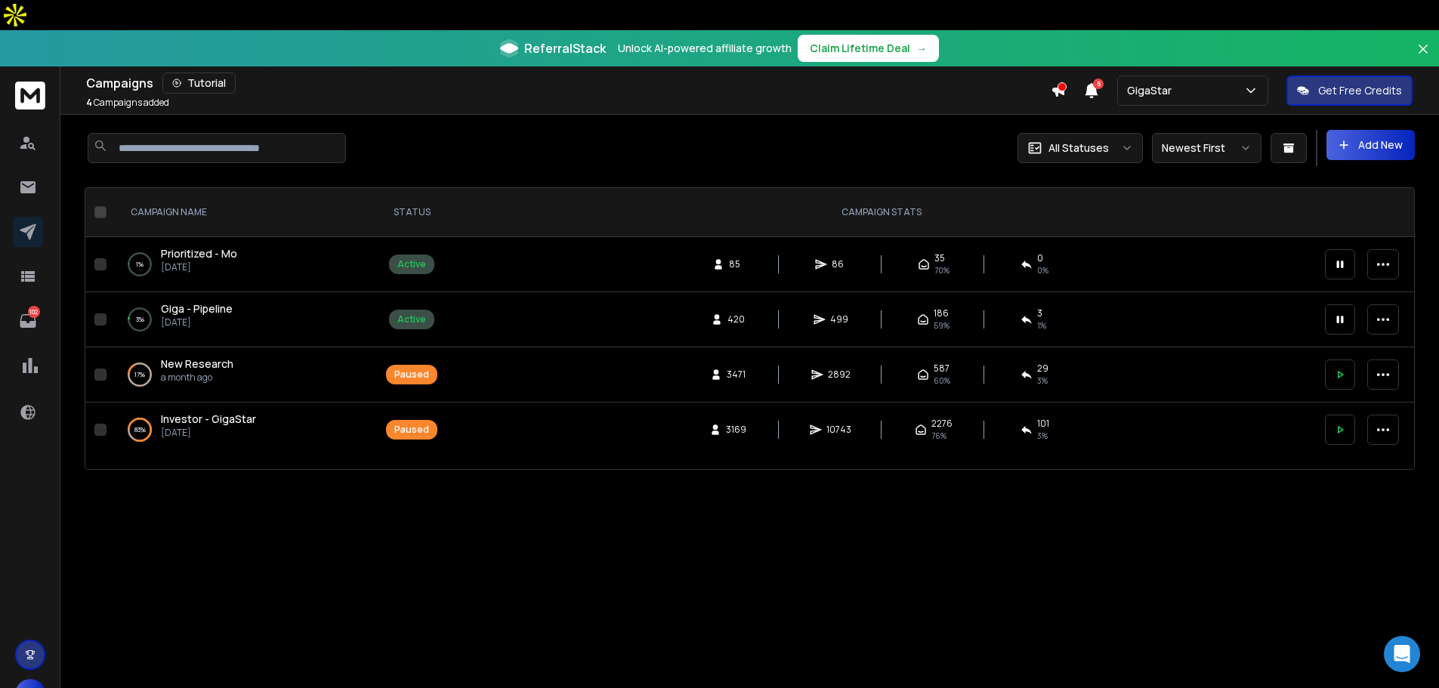
click at [577, 418] on div "3169 10743 2276 76 % 101 3 %" at bounding box center [880, 430] width 851 height 24
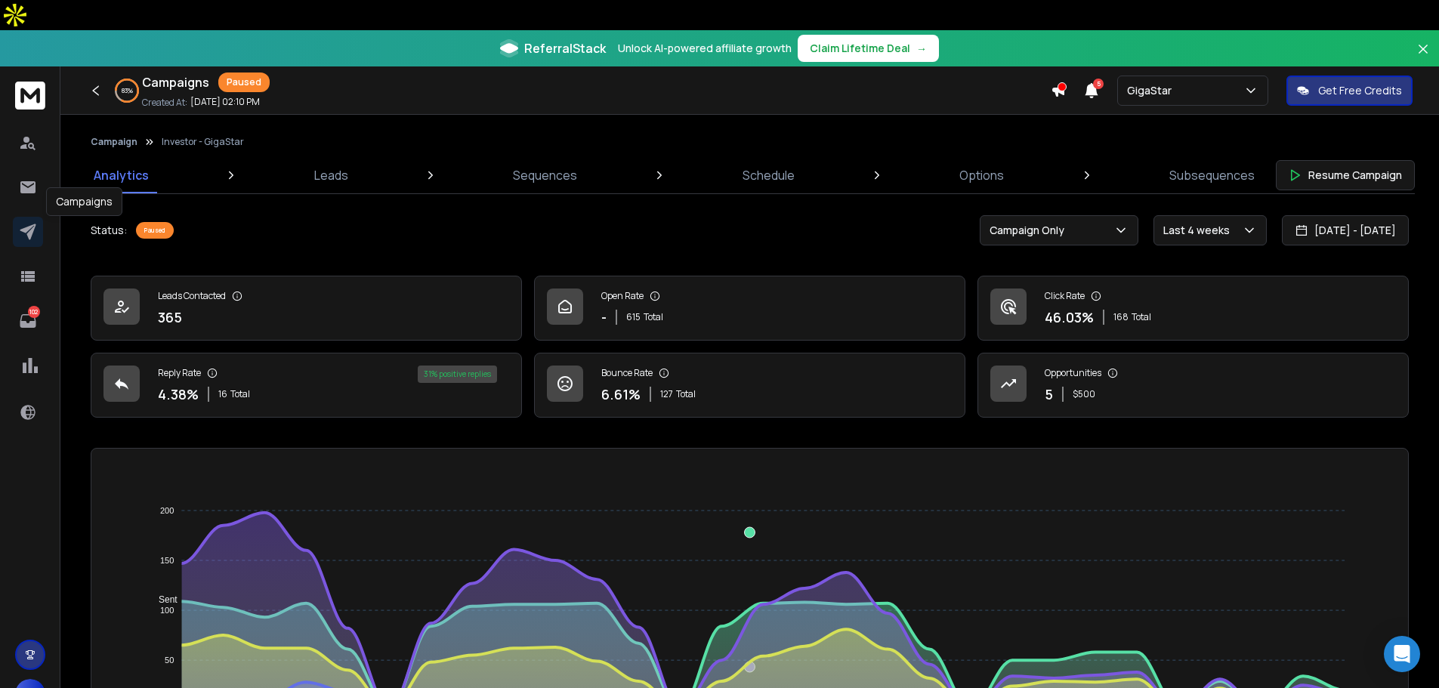
click at [26, 223] on icon at bounding box center [28, 232] width 18 height 18
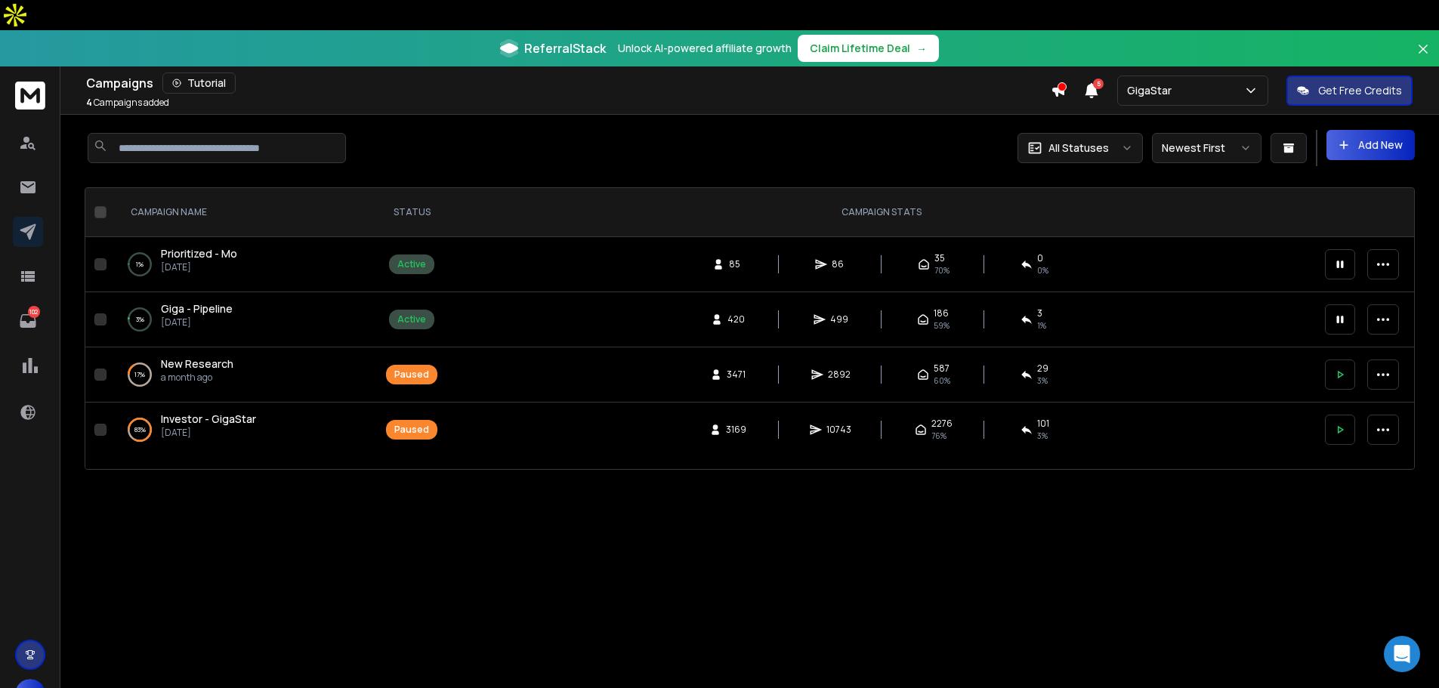
click at [278, 415] on div "83 % Investor - GigaStar [DATE]" at bounding box center [245, 430] width 234 height 36
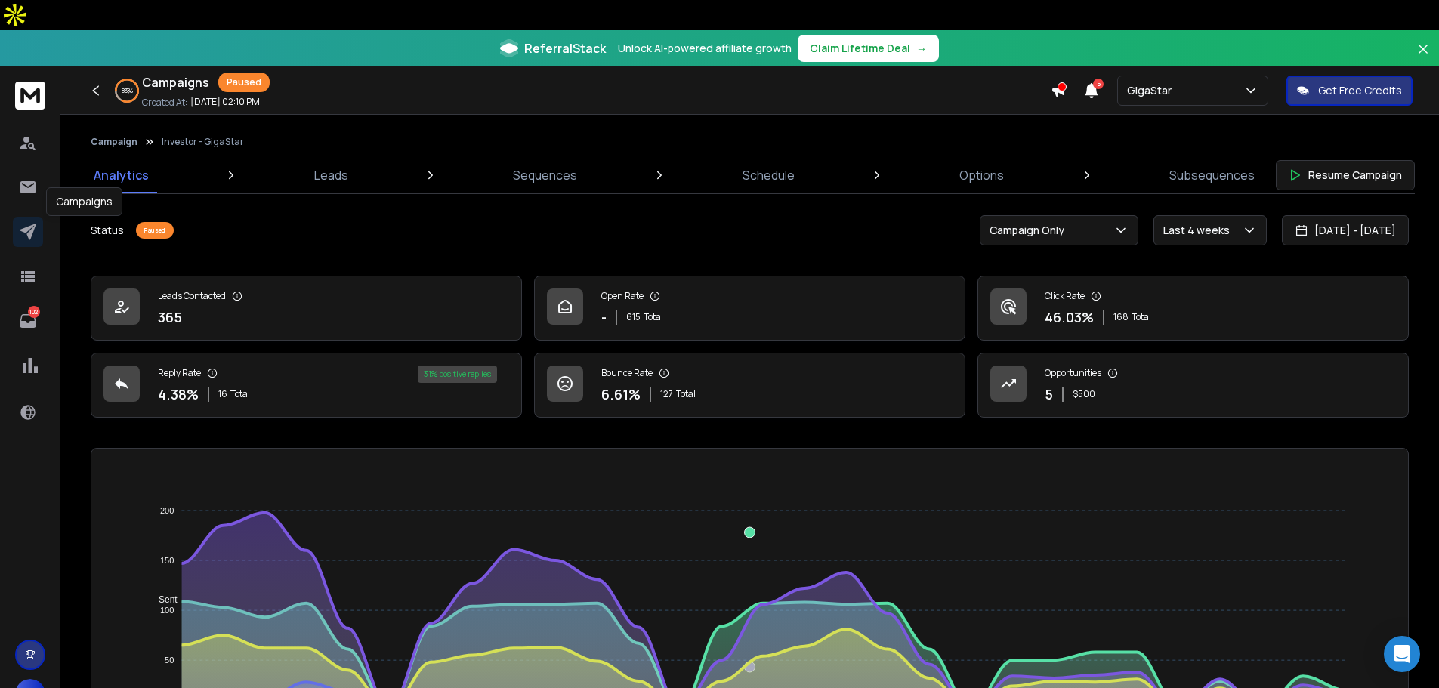
click at [33, 223] on icon at bounding box center [28, 232] width 18 height 18
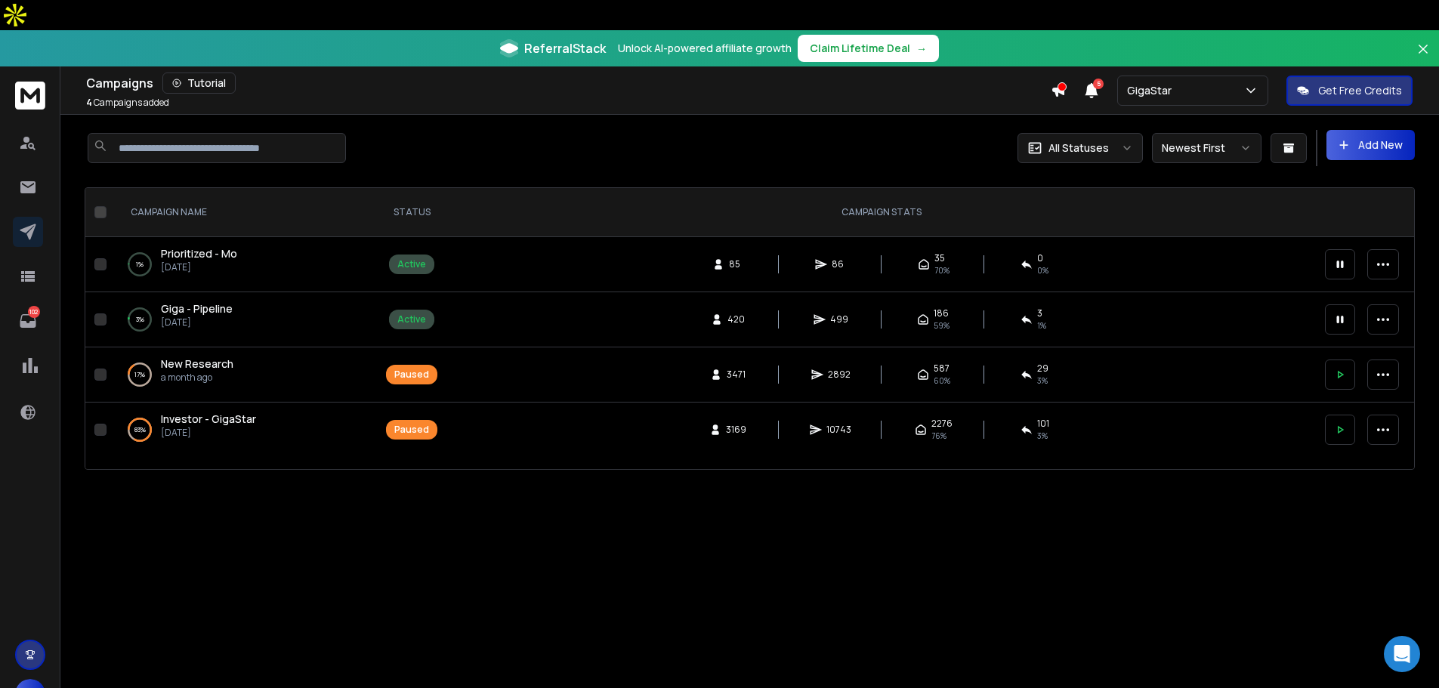
click at [332, 412] on div "83 % Investor - GigaStar [DATE]" at bounding box center [245, 430] width 234 height 36
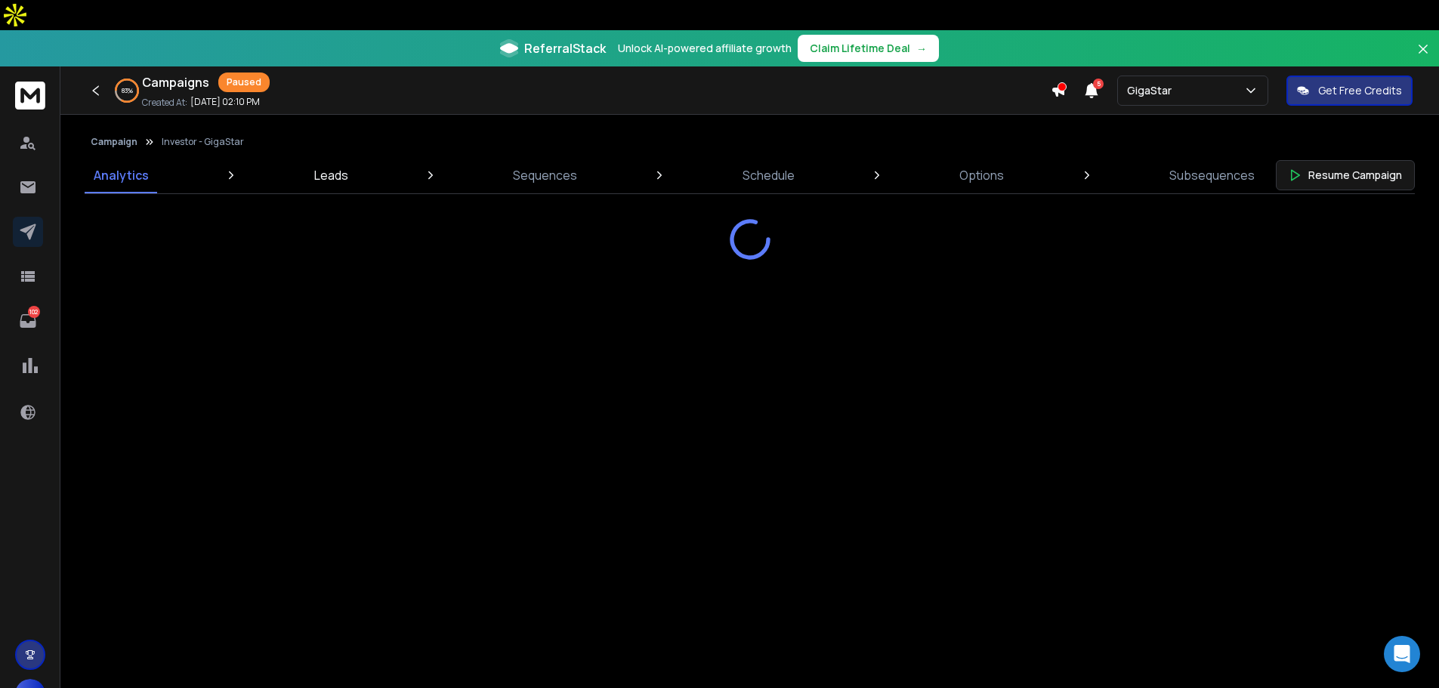
click at [350, 157] on link "Leads" at bounding box center [331, 175] width 52 height 36
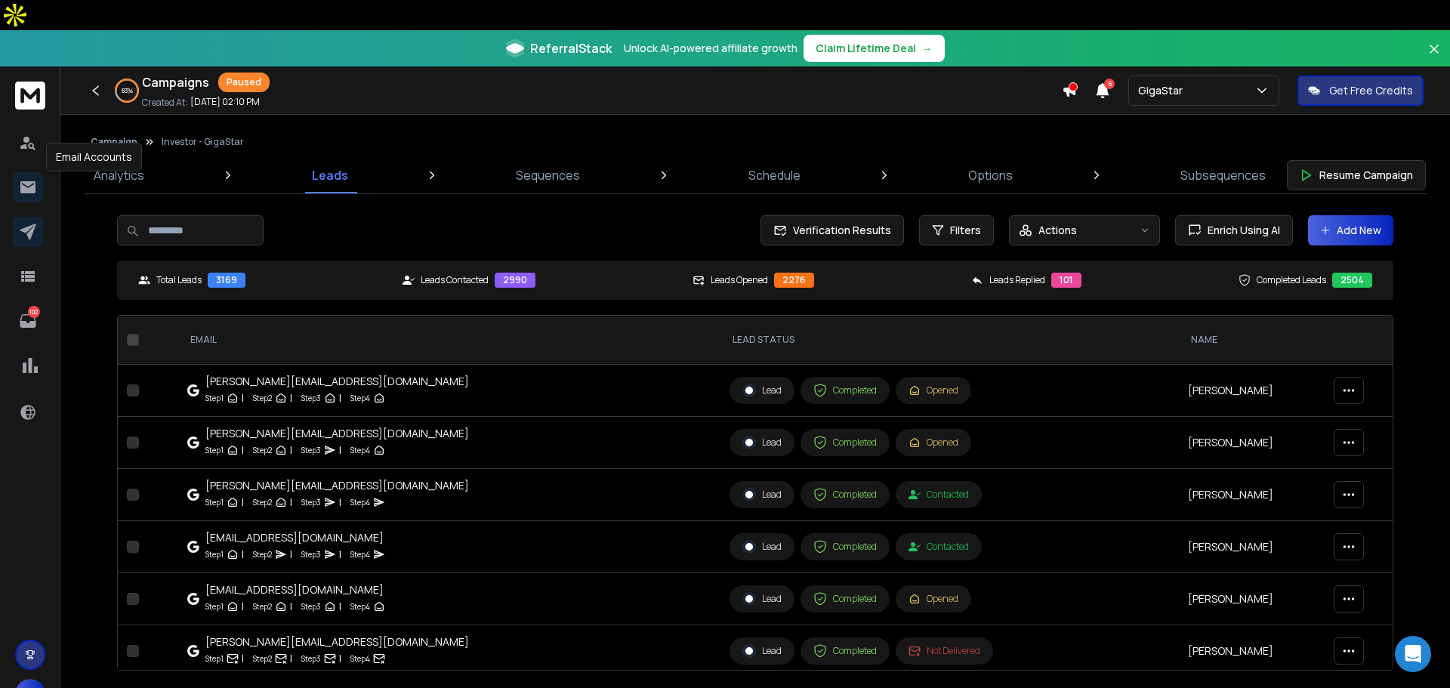
click at [31, 172] on link at bounding box center [28, 187] width 30 height 30
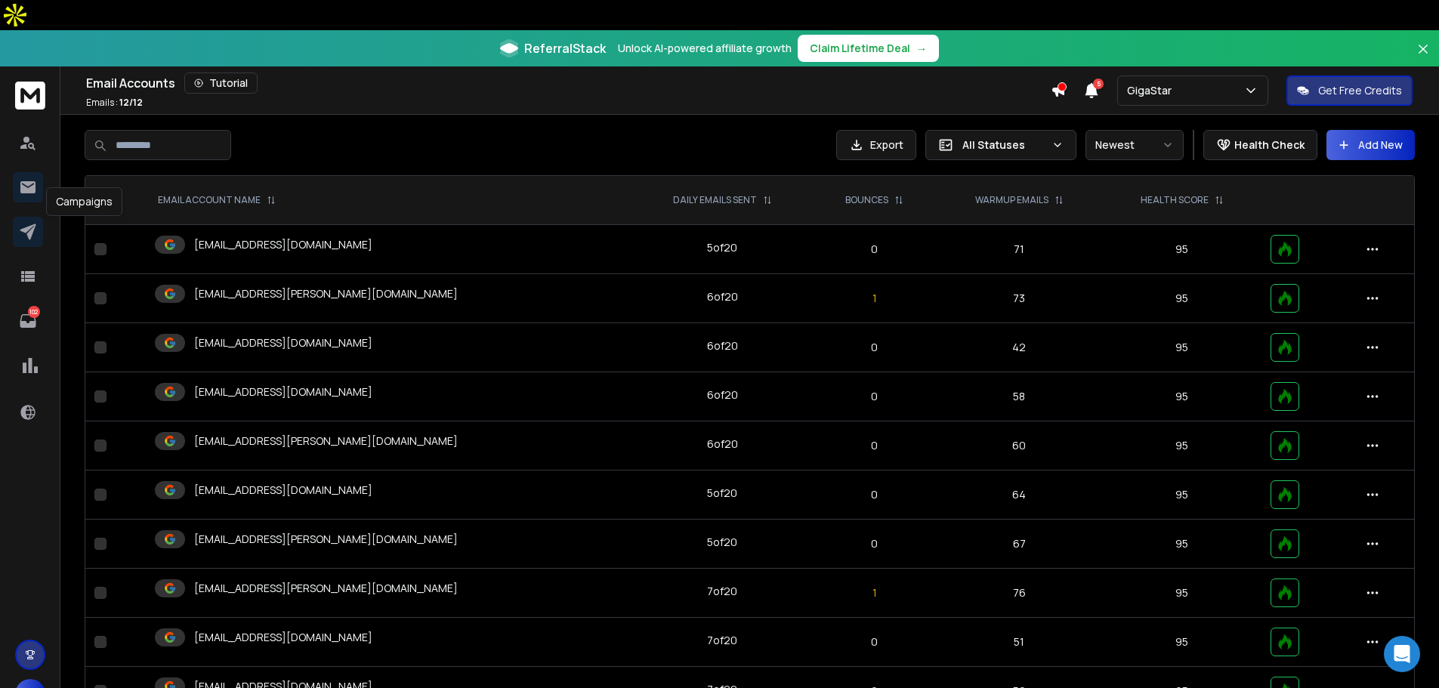
click at [41, 217] on link at bounding box center [28, 232] width 30 height 30
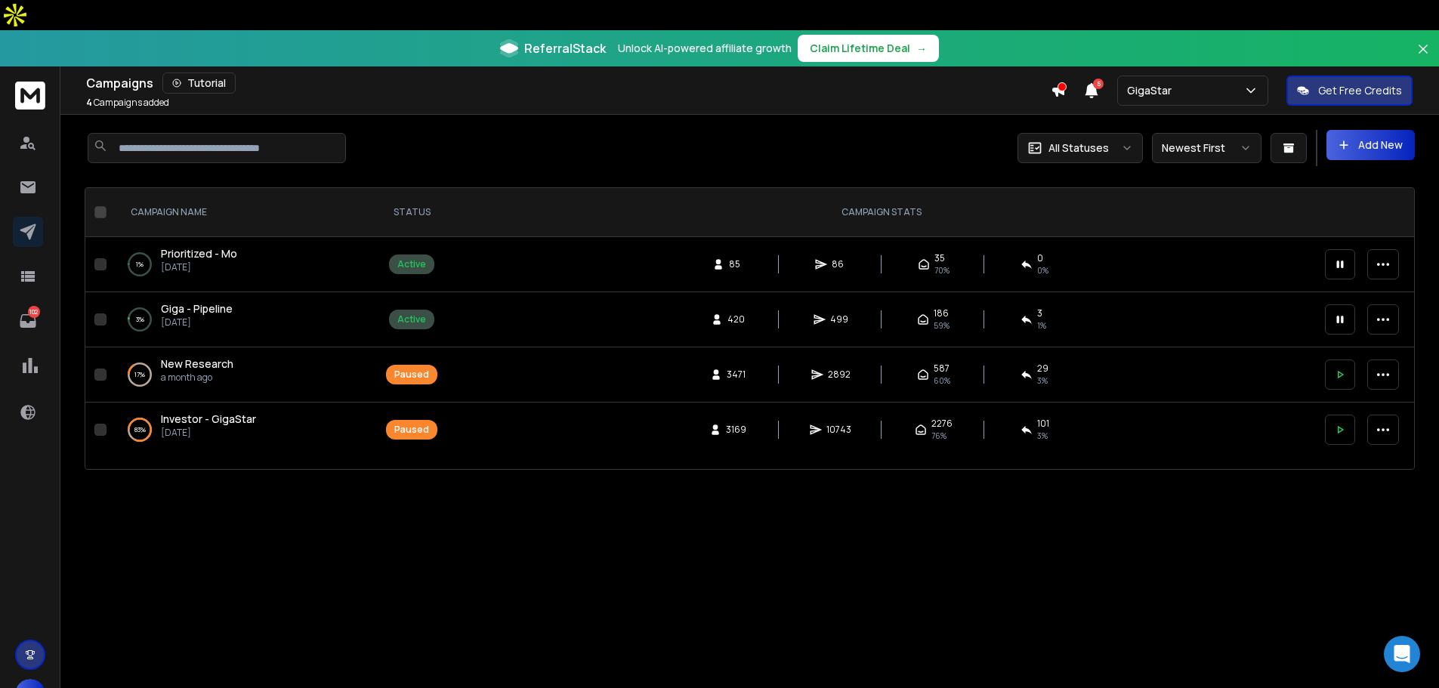
click at [605, 415] on td "3169 10743 2276 76 % 101 3 %" at bounding box center [880, 430] width 869 height 55
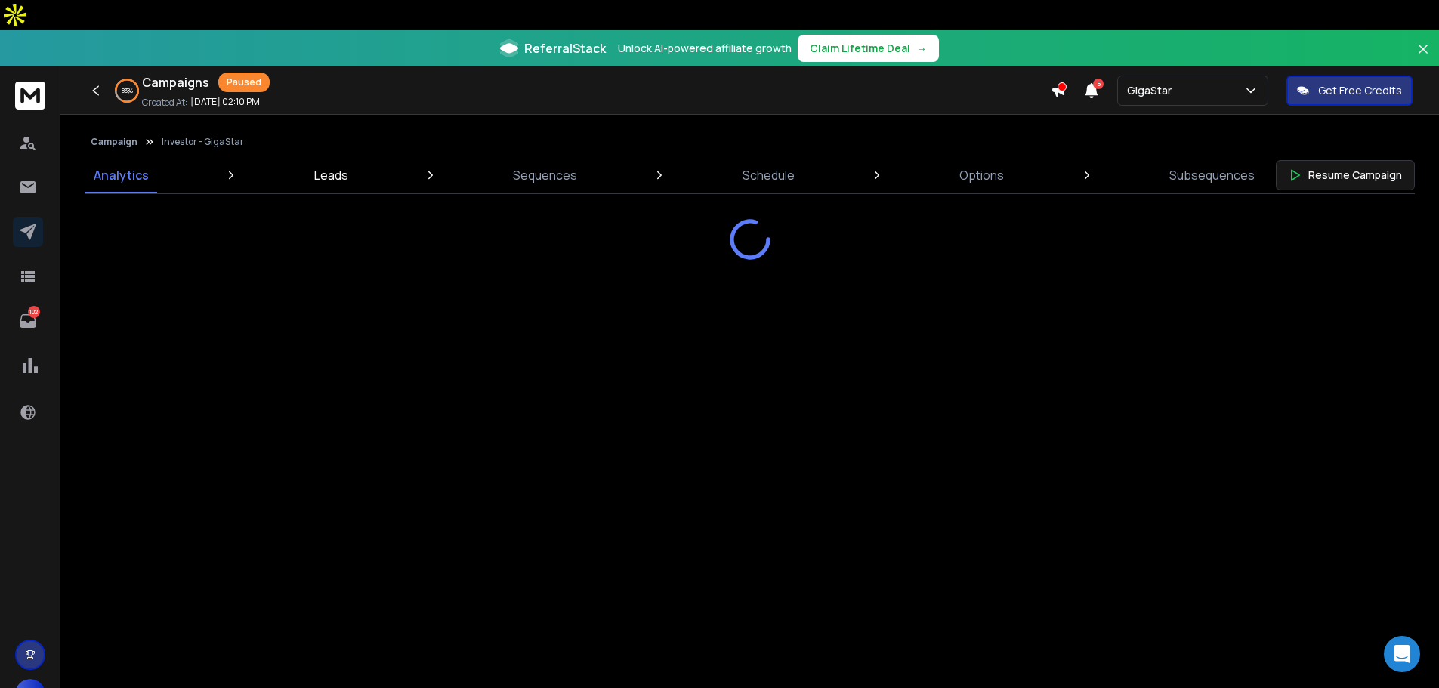
click at [342, 166] on p "Leads" at bounding box center [331, 175] width 34 height 18
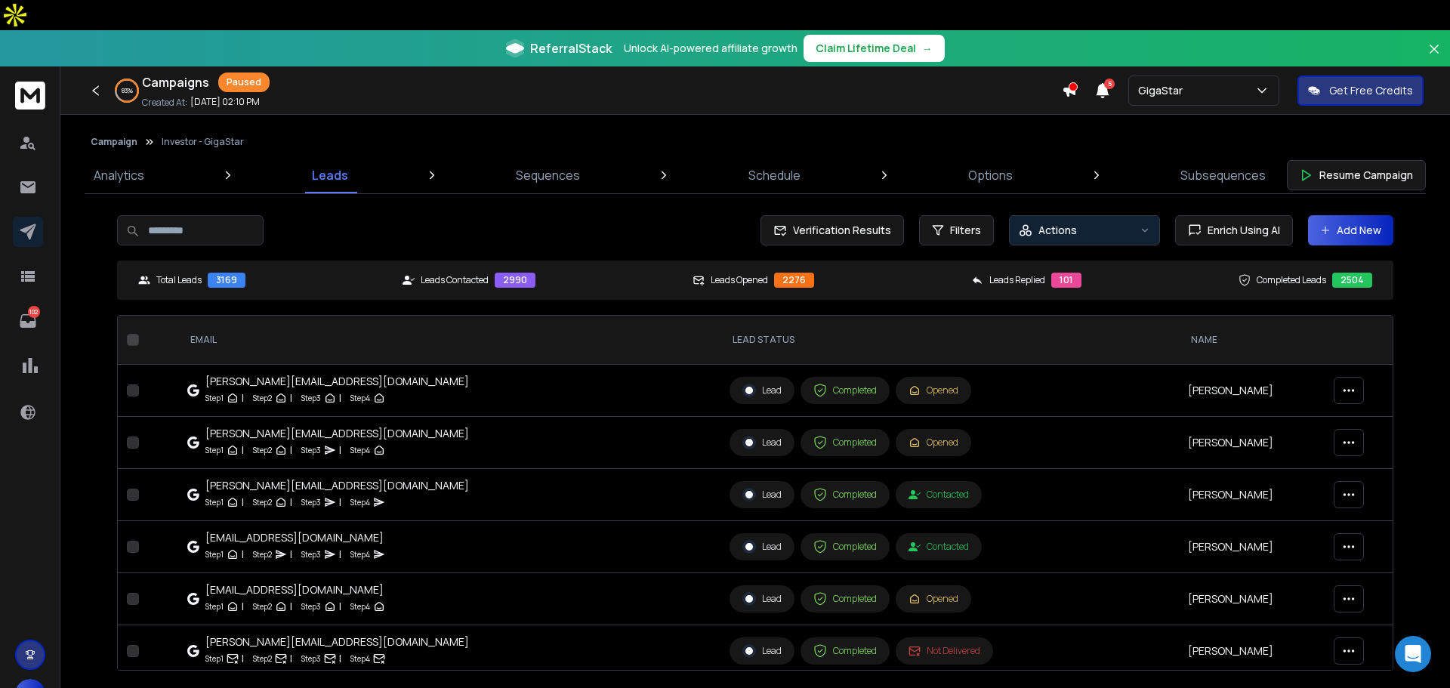
click at [1096, 215] on button "Actions" at bounding box center [1084, 230] width 151 height 30
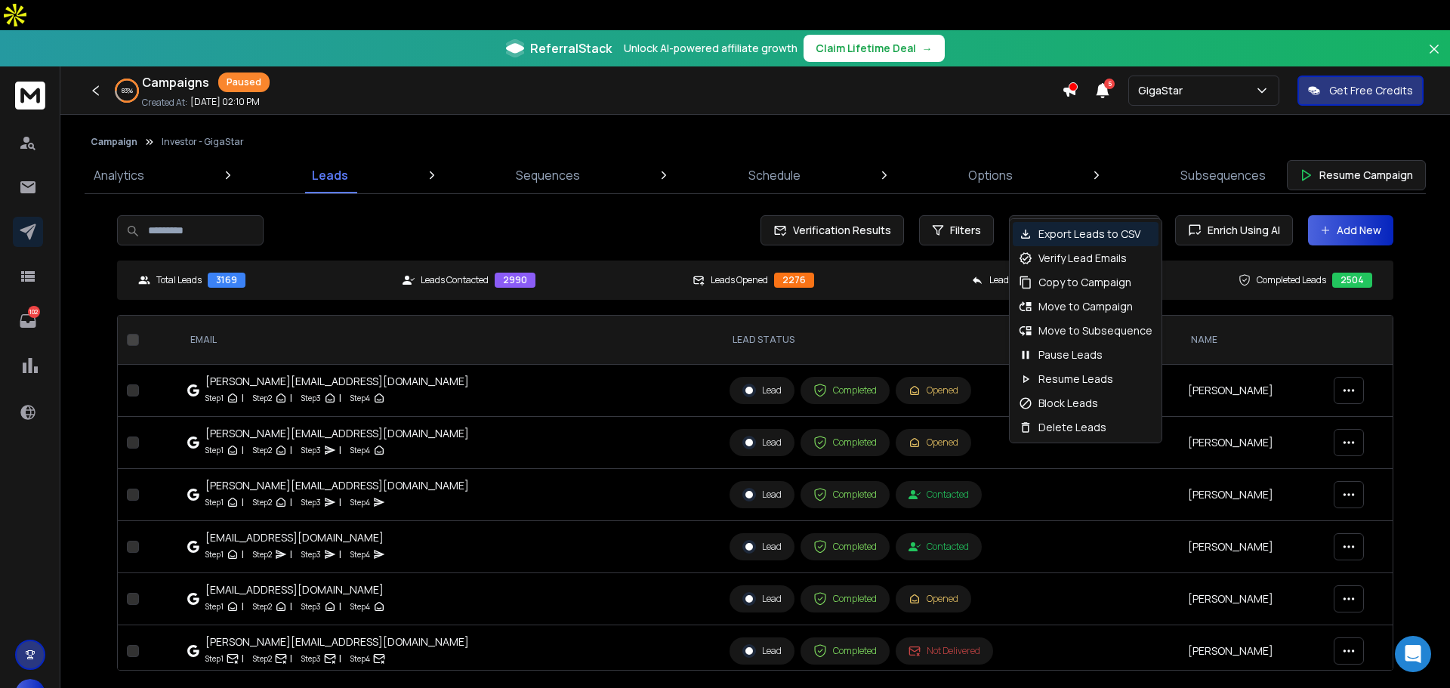
click at [1092, 234] on p "Export Leads to CSV" at bounding box center [1089, 234] width 102 height 15
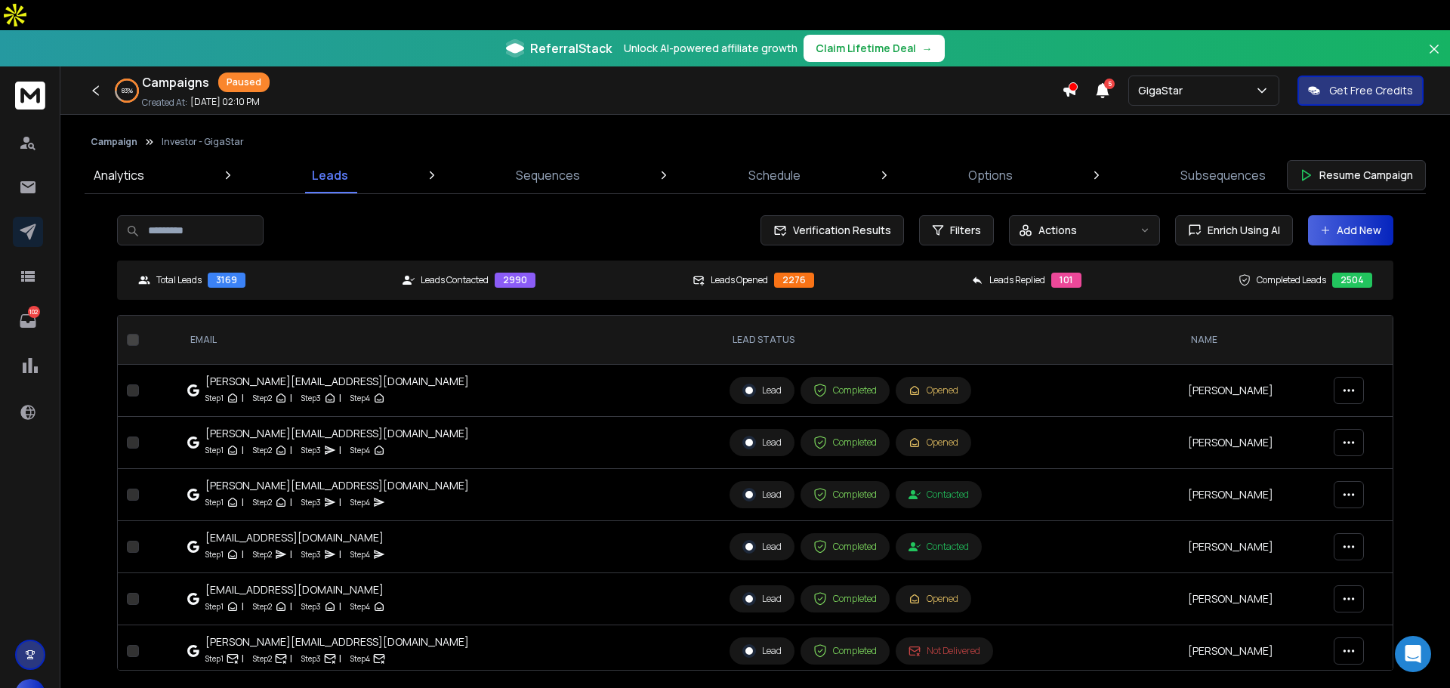
click at [143, 166] on p "Analytics" at bounding box center [119, 175] width 51 height 18
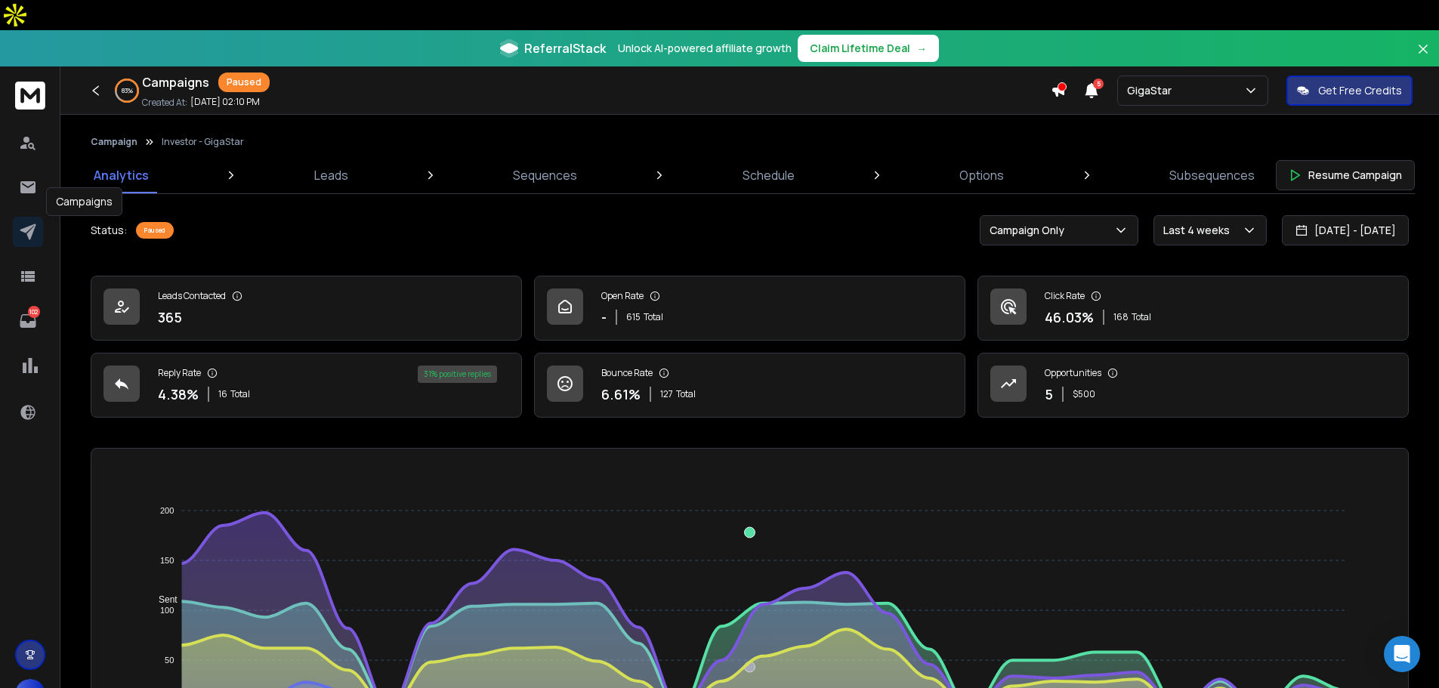
click at [28, 224] on icon at bounding box center [28, 232] width 16 height 16
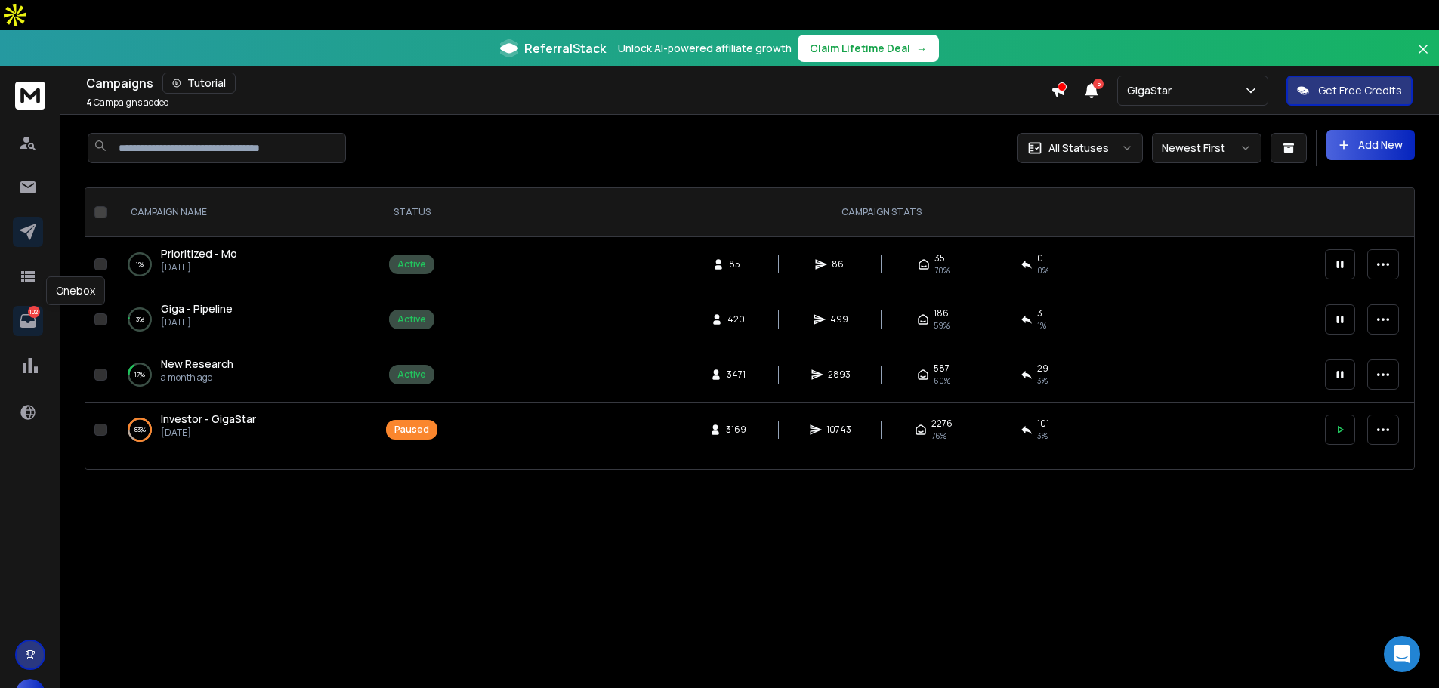
click at [28, 312] on icon at bounding box center [28, 321] width 18 height 18
